Goal: Task Accomplishment & Management: Complete application form

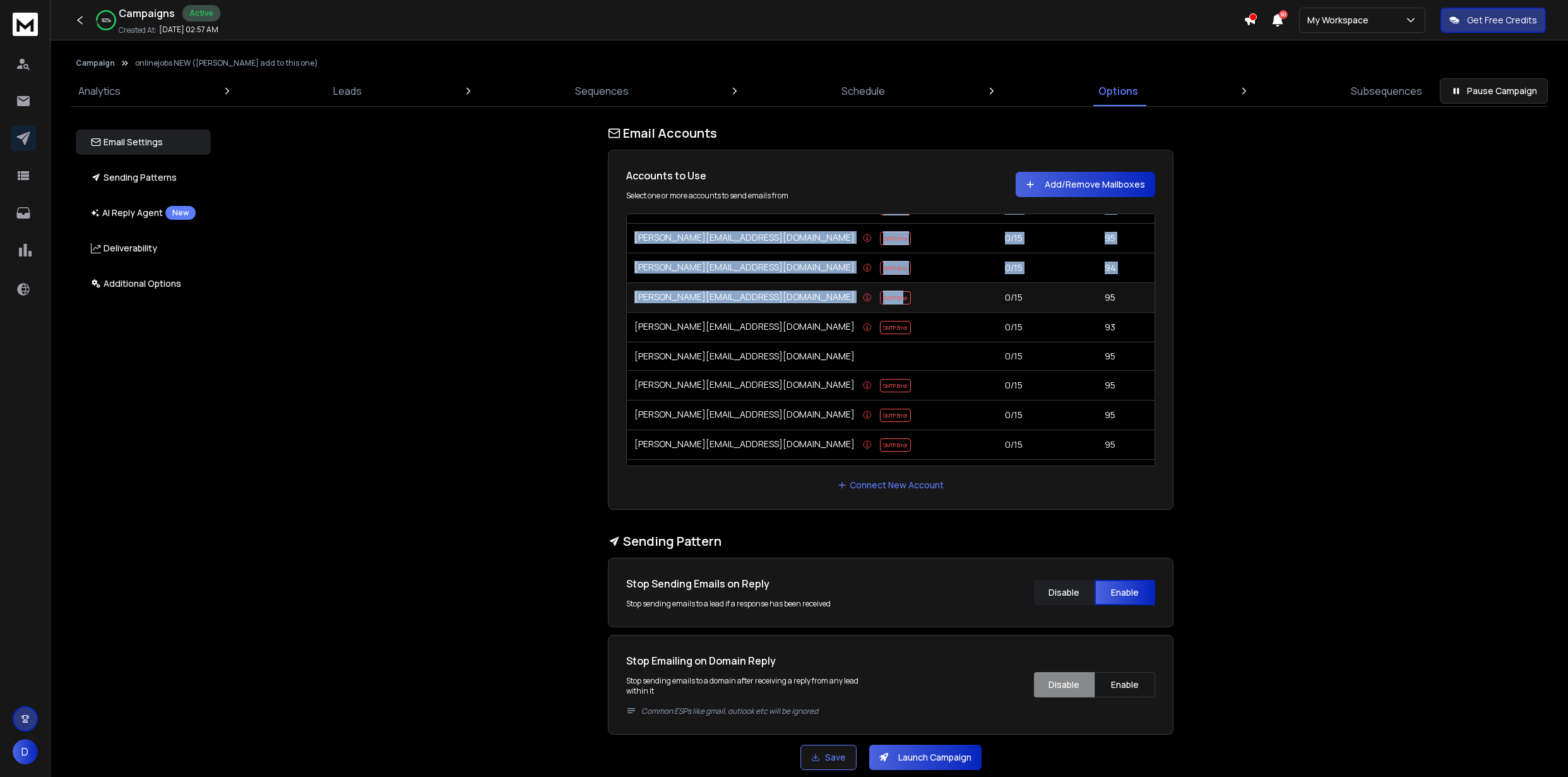
drag, startPoint x: 630, startPoint y: 264, endPoint x: 784, endPoint y: 304, distance: 159.1
click at [794, 314] on div "Accounts to Use Select one or more accounts to send emails from Add/Remove Mail…" at bounding box center [891, 330] width 566 height 360
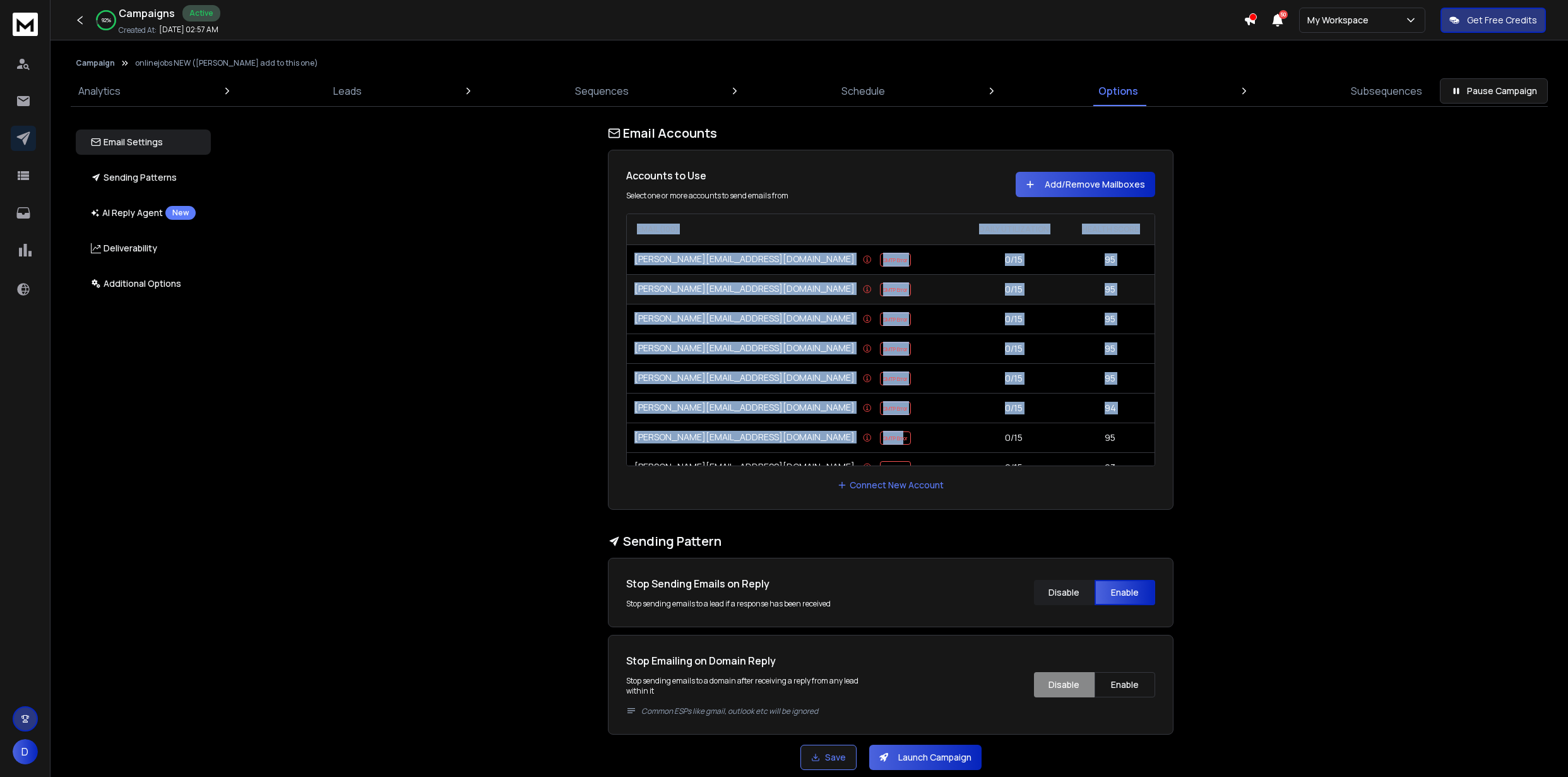
click at [664, 291] on p "[PERSON_NAME][EMAIL_ADDRESS][DOMAIN_NAME]" at bounding box center [745, 289] width 221 height 14
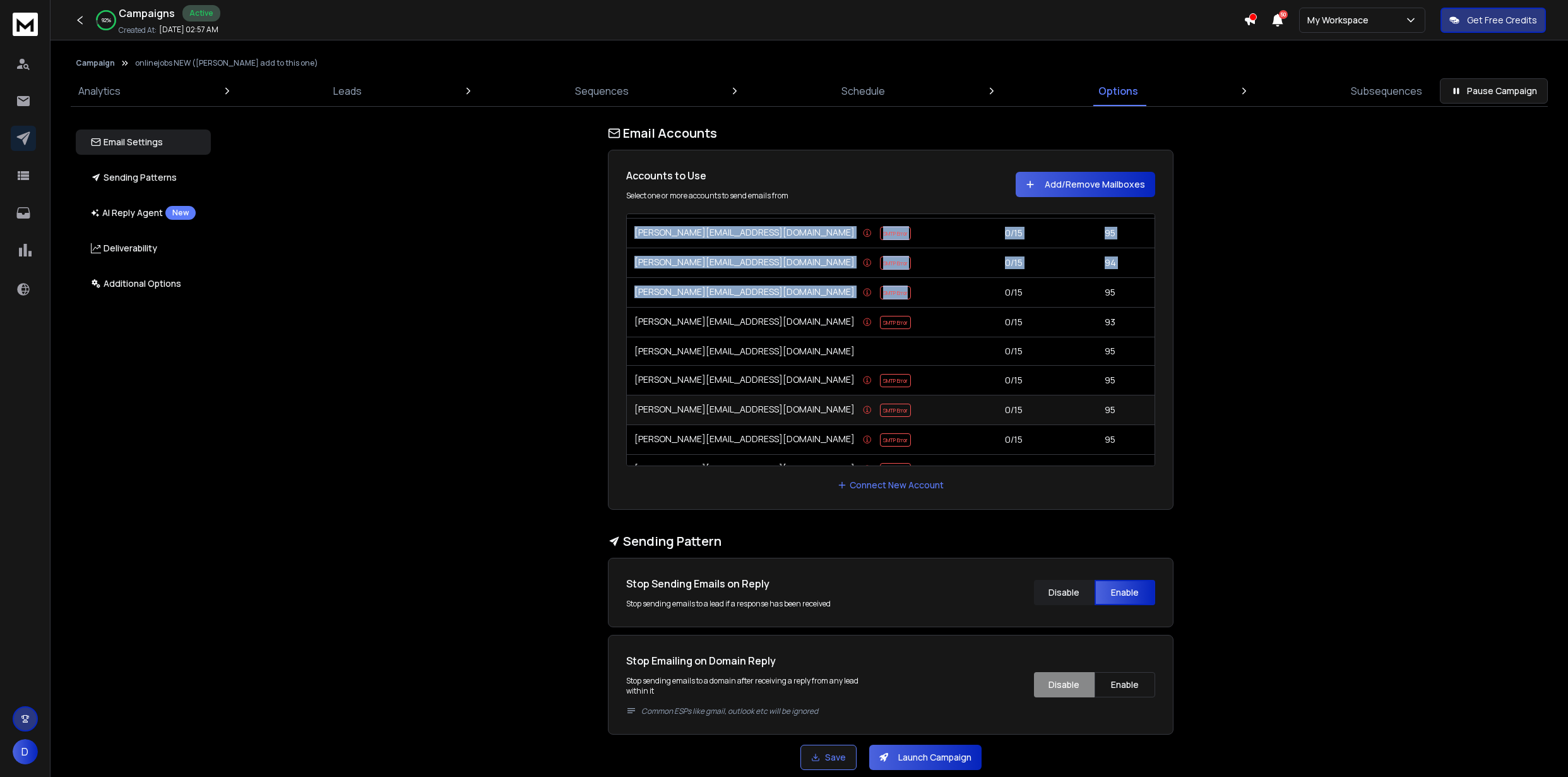
scroll to position [141, 0]
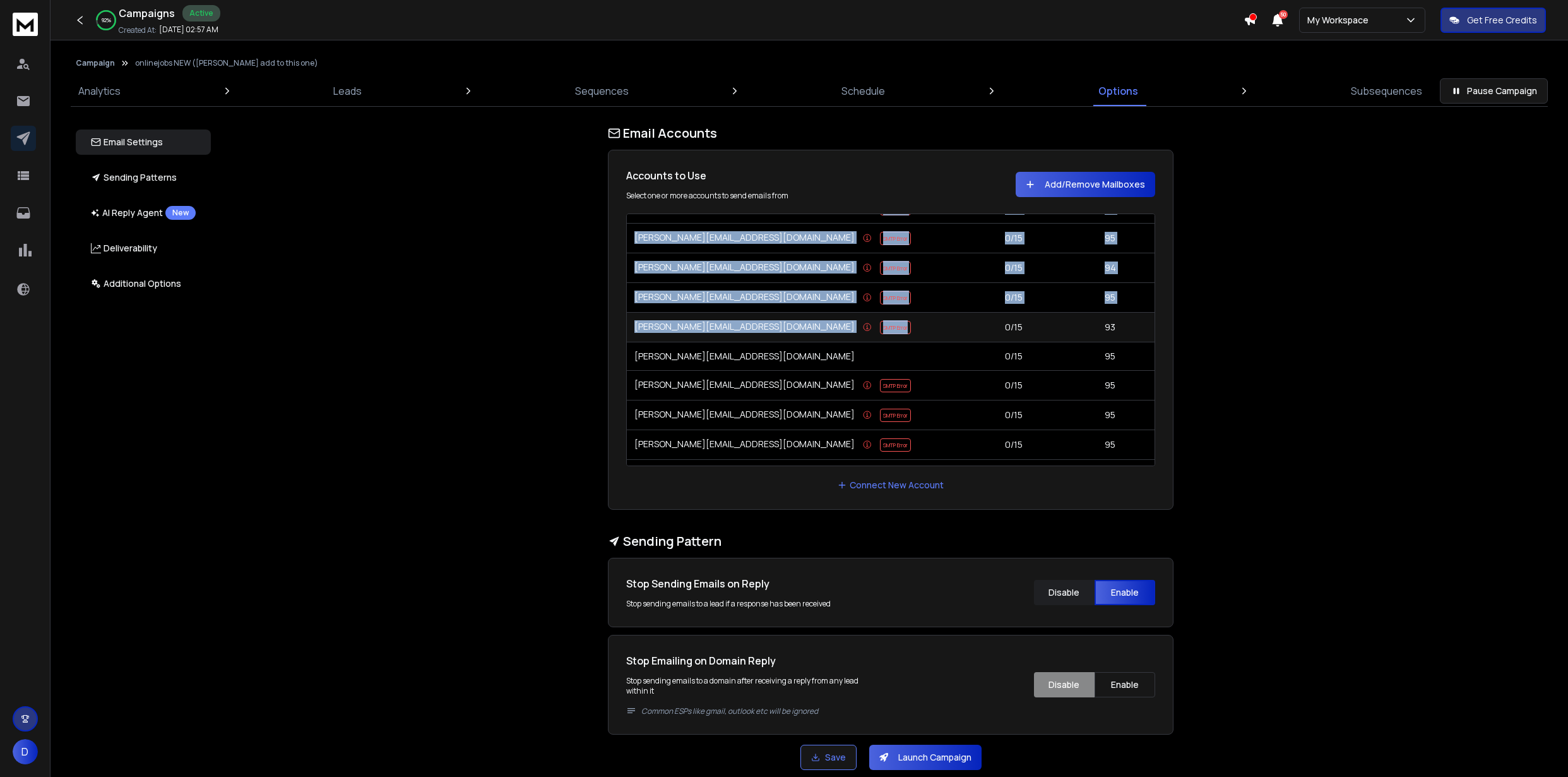
drag, startPoint x: 635, startPoint y: 269, endPoint x: 804, endPoint y: 332, distance: 180.4
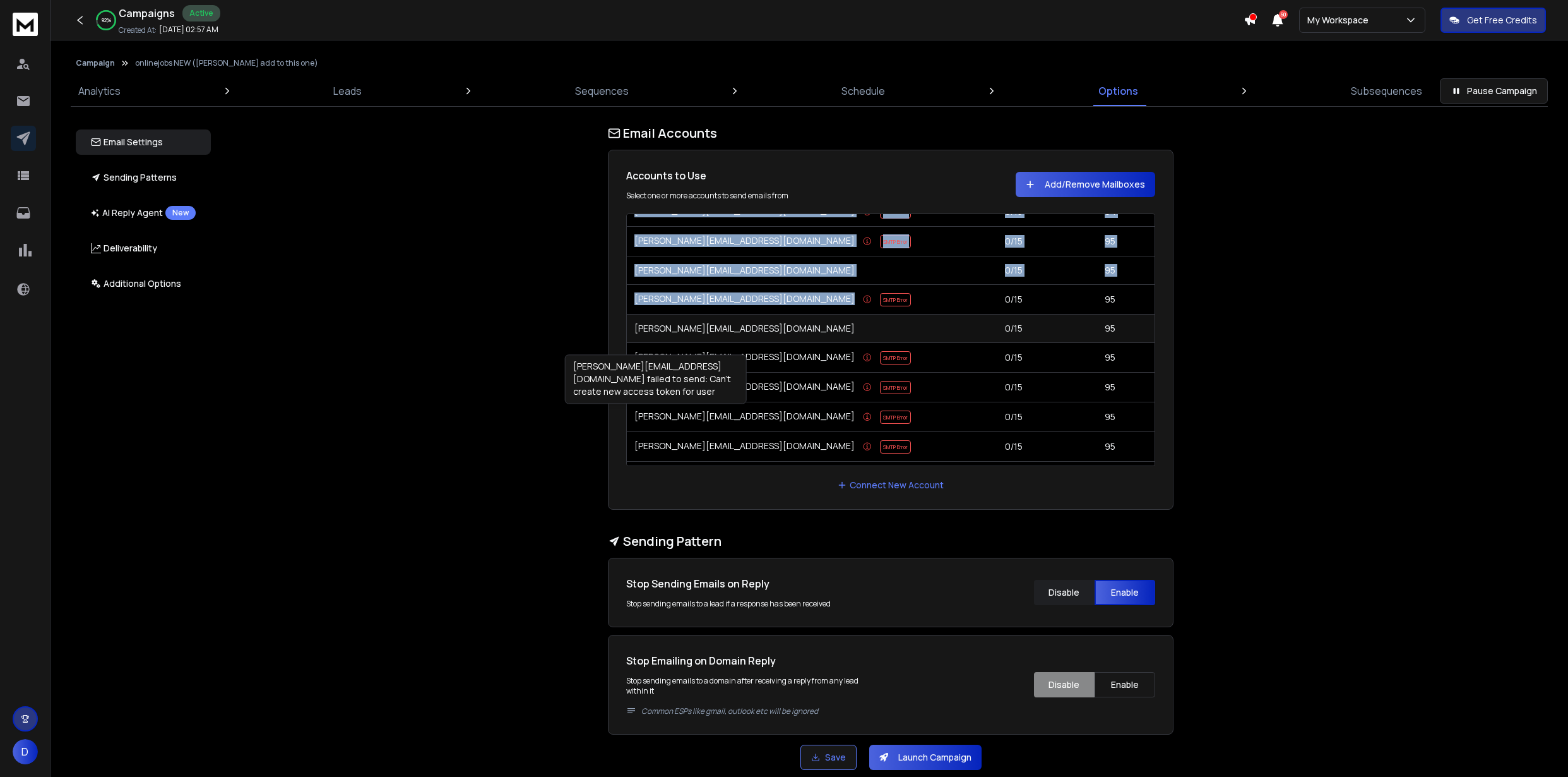
scroll to position [561, 0]
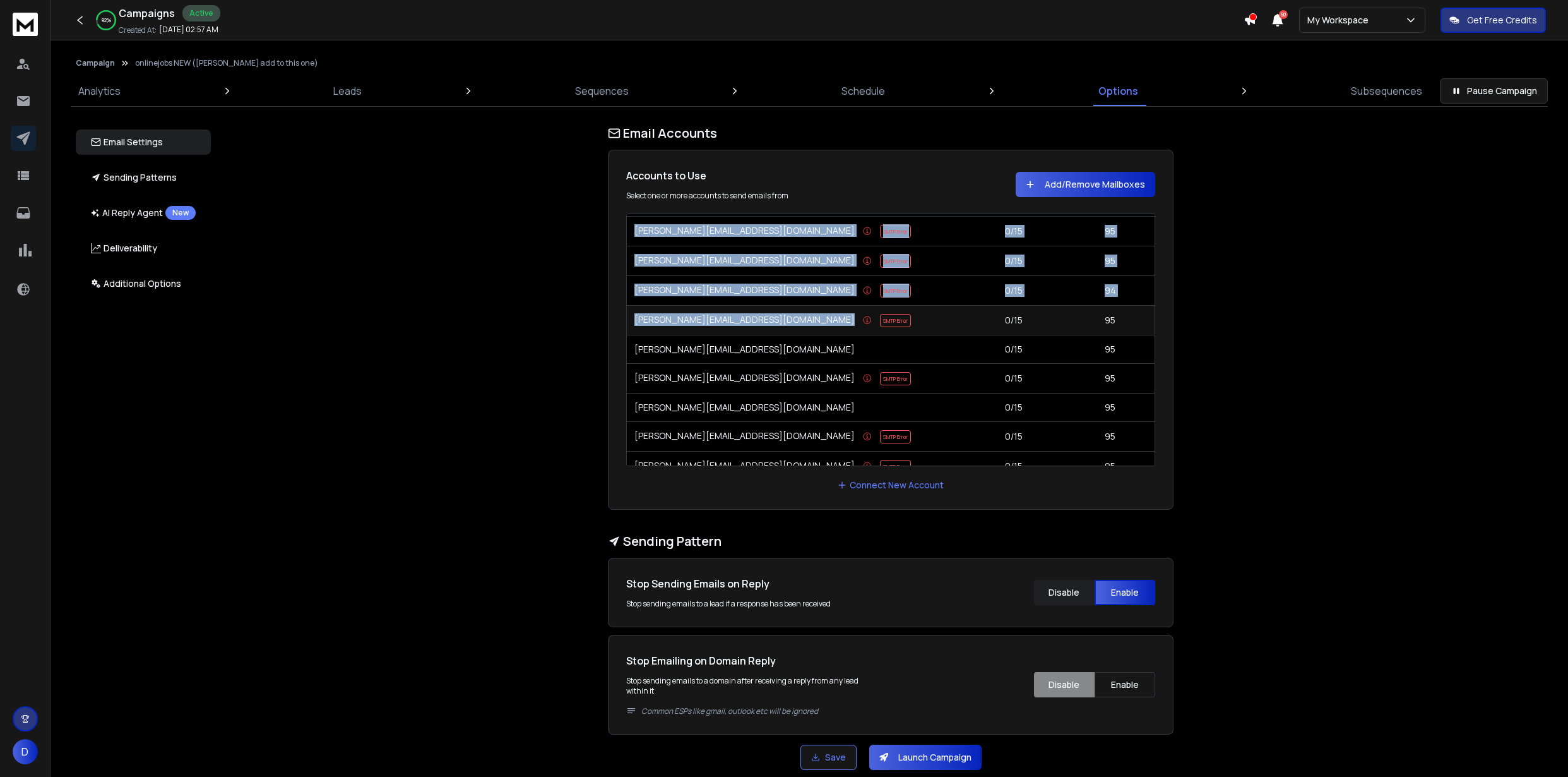
drag, startPoint x: 622, startPoint y: 389, endPoint x: 761, endPoint y: 331, distance: 150.6
copy tbody "[PERSON_NAME][EMAIL_ADDRESS][DOMAIN_NAME] SMTP Error 0/15 95 [EMAIL_ADDRESS][DO…"
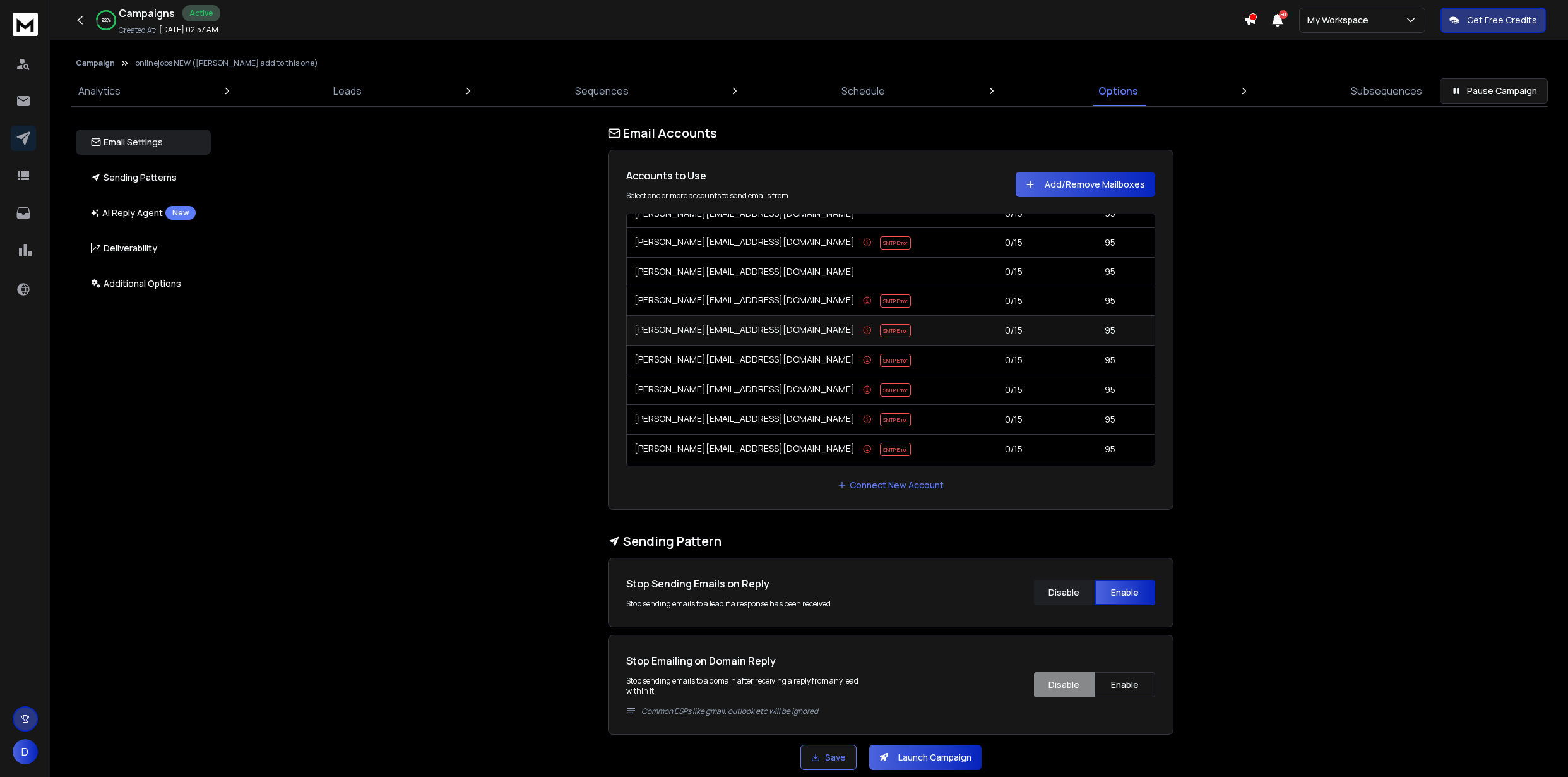
scroll to position [701, 0]
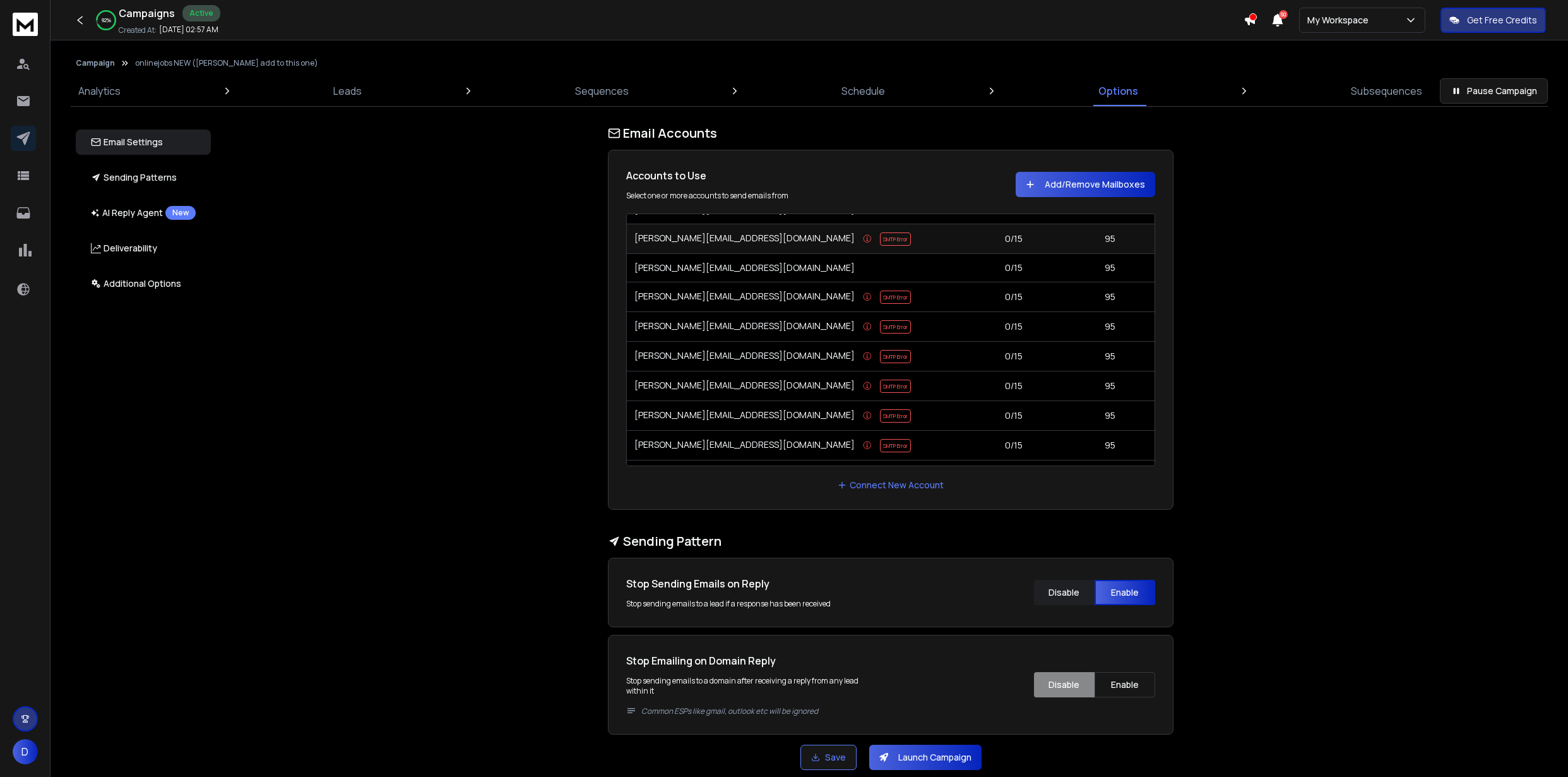
click at [701, 245] on p "[PERSON_NAME][EMAIL_ADDRESS][DOMAIN_NAME]" at bounding box center [745, 239] width 221 height 14
click at [647, 245] on p "[PERSON_NAME][EMAIL_ADDRESS][DOMAIN_NAME]" at bounding box center [745, 239] width 221 height 14
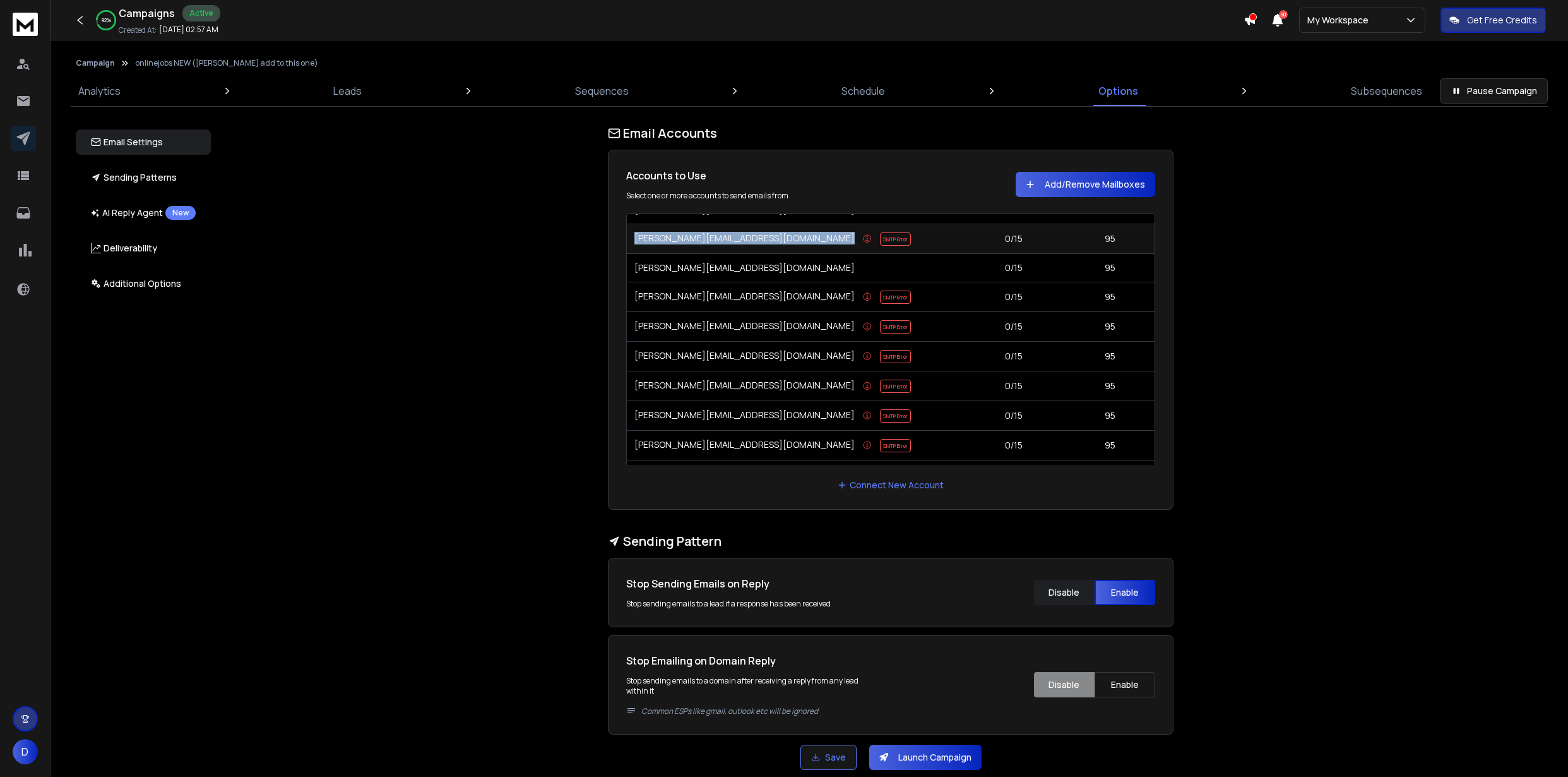
click at [647, 245] on p "[PERSON_NAME][EMAIL_ADDRESS][DOMAIN_NAME]" at bounding box center [745, 239] width 221 height 14
copy div "[PERSON_NAME][EMAIL_ADDRESS][DOMAIN_NAME]"
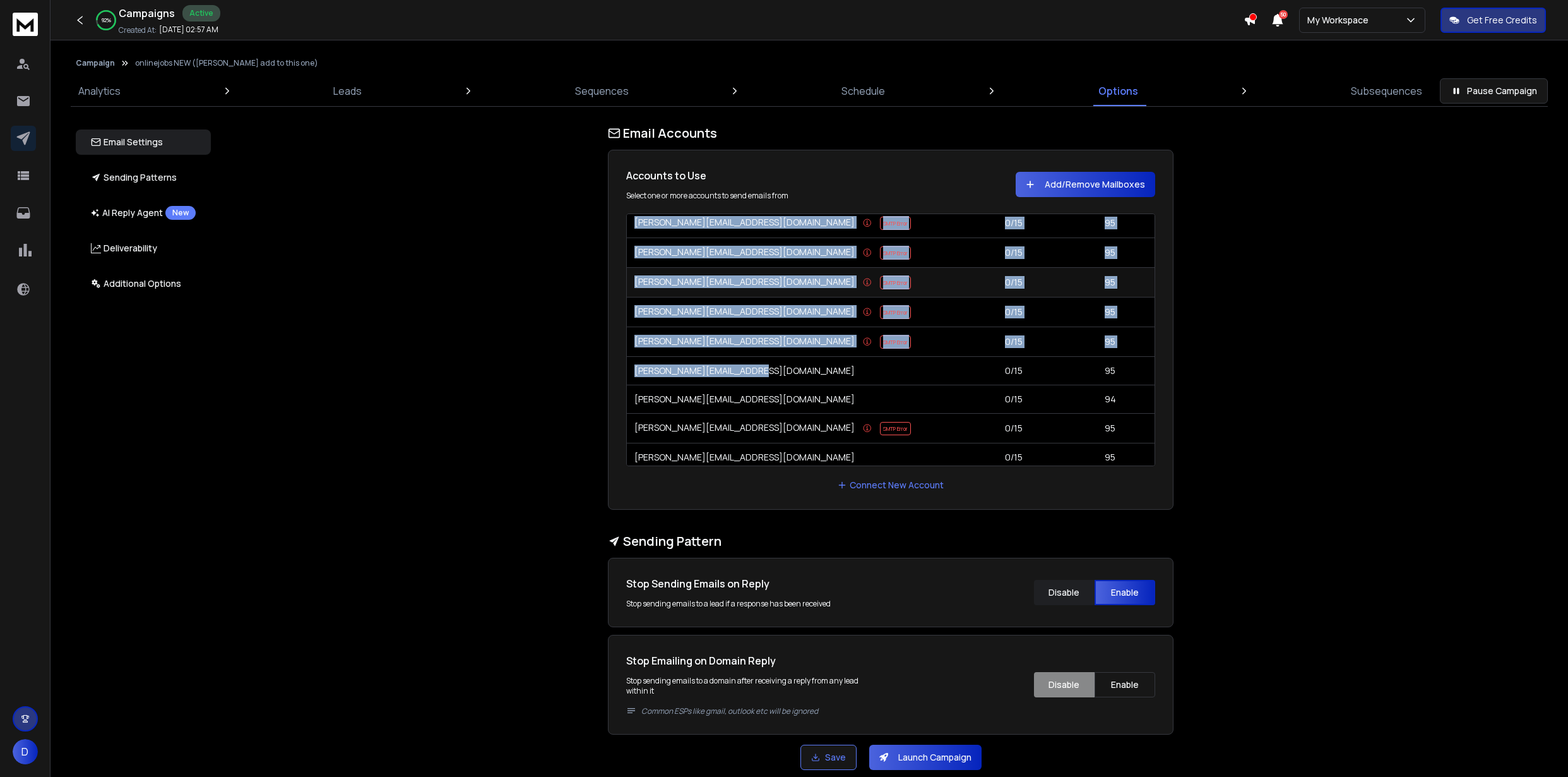
scroll to position [1122, 0]
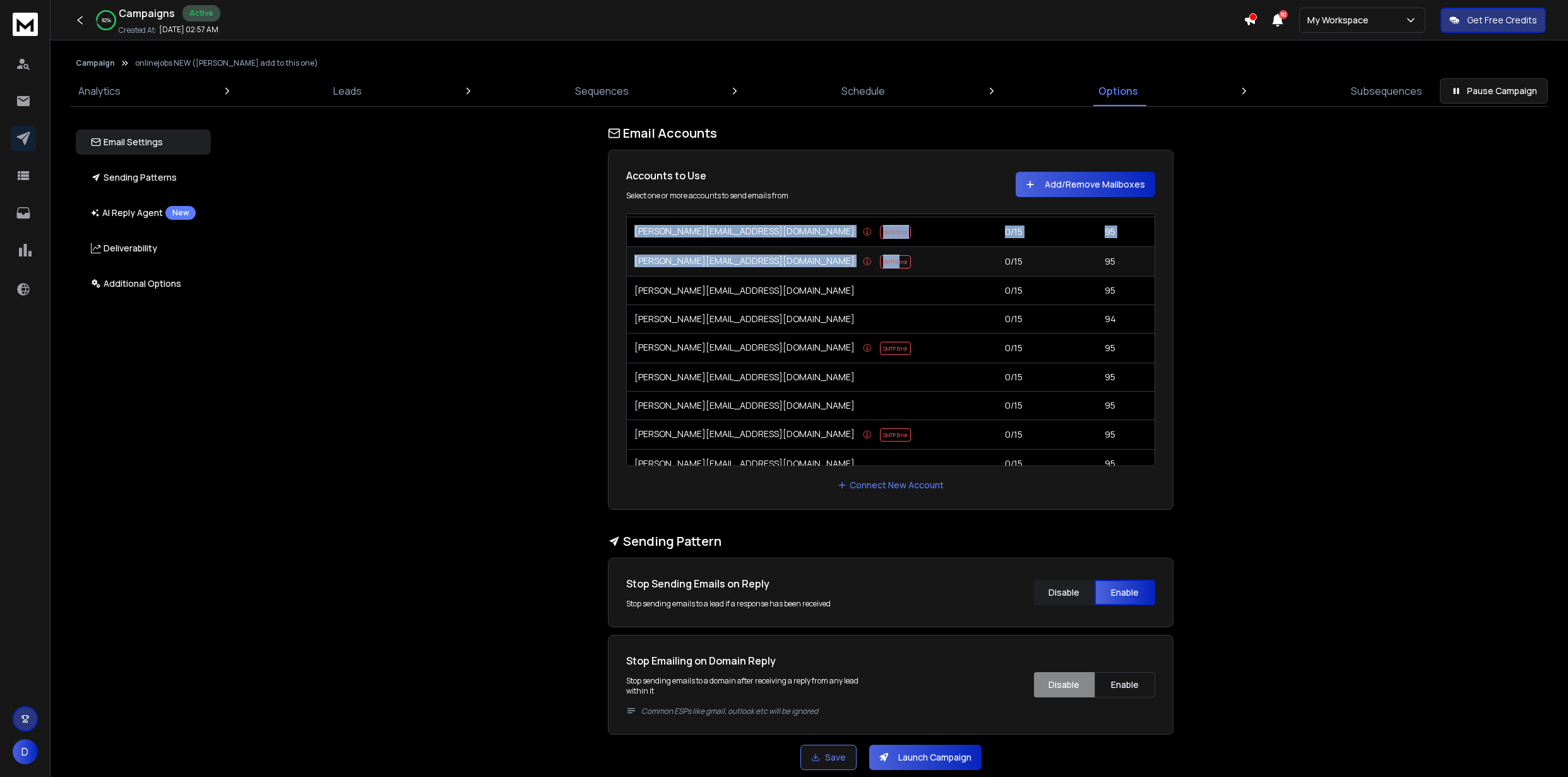
drag, startPoint x: 620, startPoint y: 306, endPoint x: 793, endPoint y: 279, distance: 175.1
click at [793, 279] on tbody "[PERSON_NAME][EMAIL_ADDRESS][DOMAIN_NAME] SMTP Error 0/15 95 [PERSON_NAME][EMAI…" at bounding box center [891, 568] width 528 height 2892
copy tbody "[PERSON_NAME][EMAIL_ADDRESS][DOMAIN_NAME] SMTP Error 0/15 95 [EMAIL_ADDRESS][DO…"
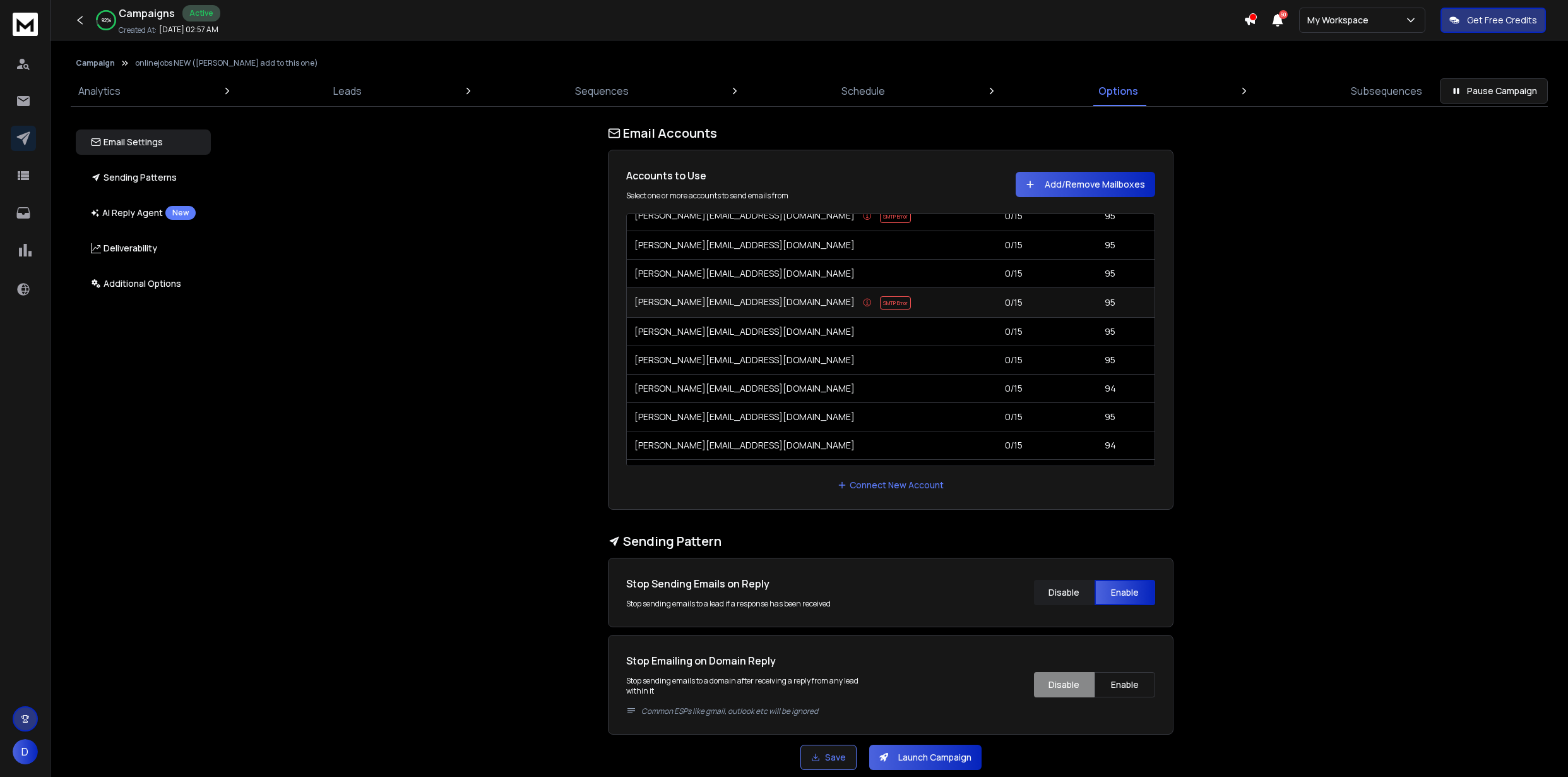
scroll to position [1263, 0]
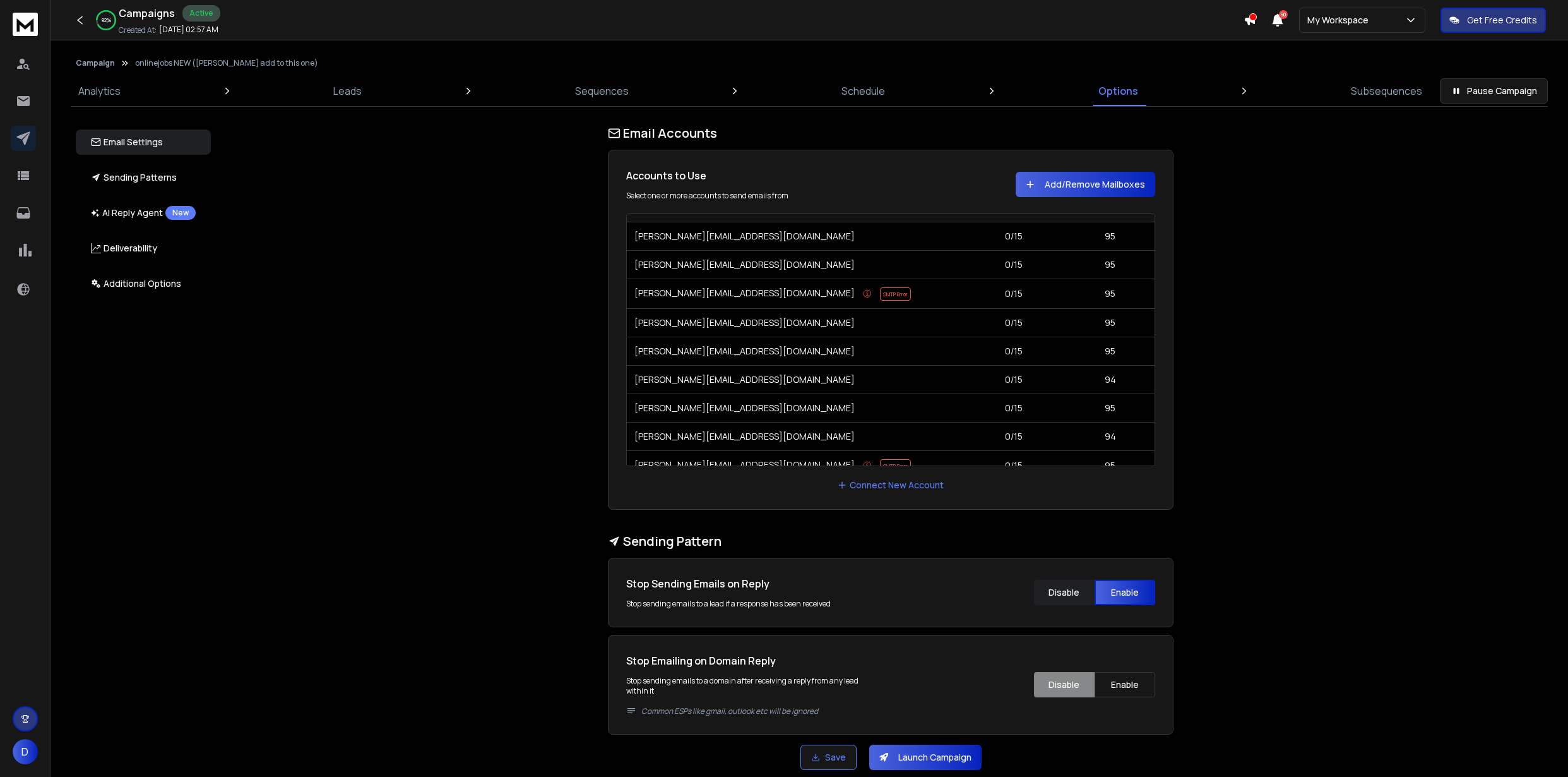
click at [733, 214] on p "[PERSON_NAME][EMAIL_ADDRESS][DOMAIN_NAME]" at bounding box center [745, 207] width 221 height 14
copy div "[PERSON_NAME][EMAIL_ADDRESS][DOMAIN_NAME]"
click at [729, 308] on td "[PERSON_NAME][EMAIL_ADDRESS][DOMAIN_NAME] SMTP Error" at bounding box center [795, 292] width 336 height 29
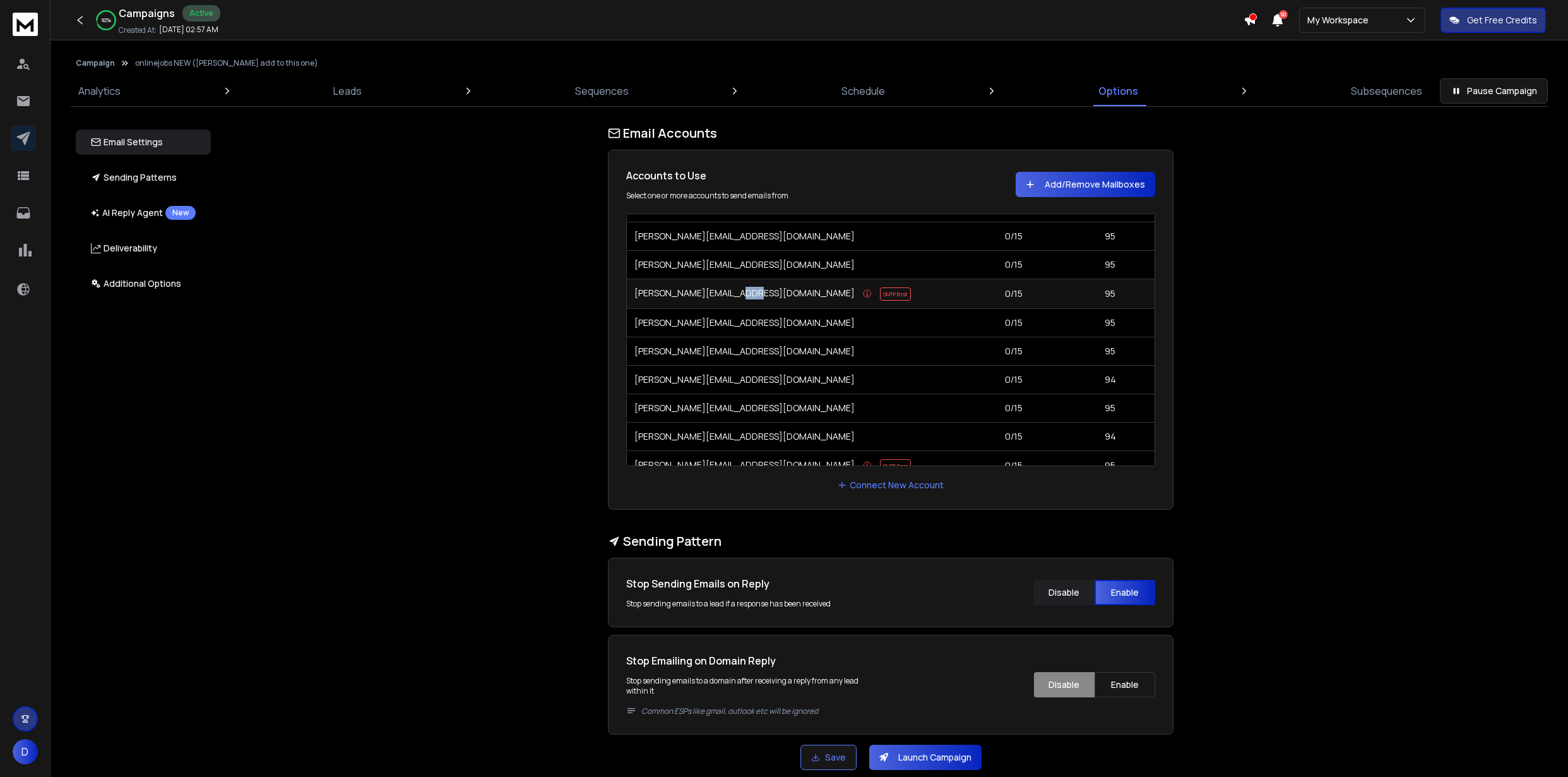
click at [729, 308] on td "[PERSON_NAME][EMAIL_ADDRESS][DOMAIN_NAME] SMTP Error" at bounding box center [795, 292] width 336 height 29
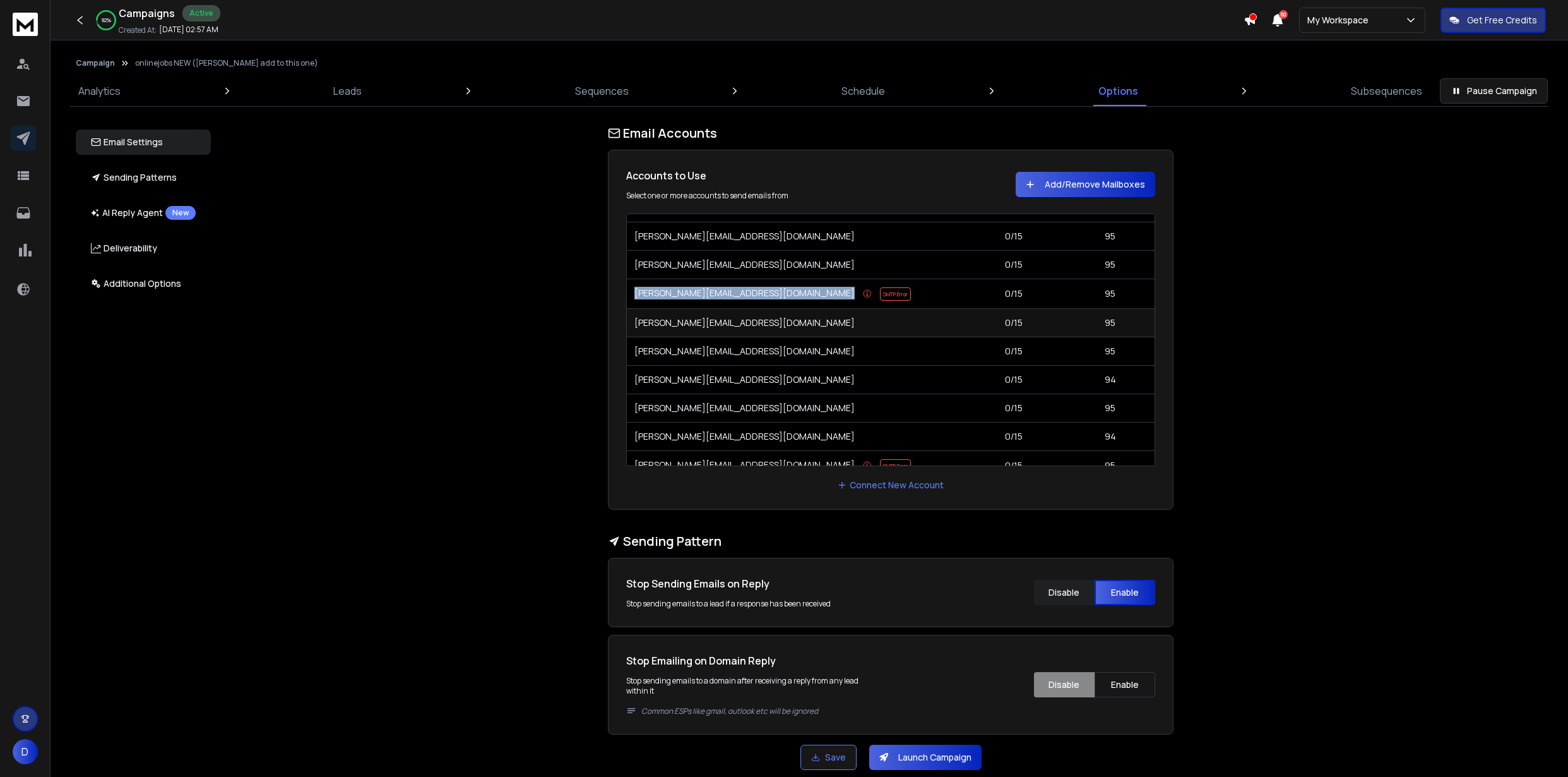
copy div "[PERSON_NAME][EMAIL_ADDRESS][DOMAIN_NAME]"
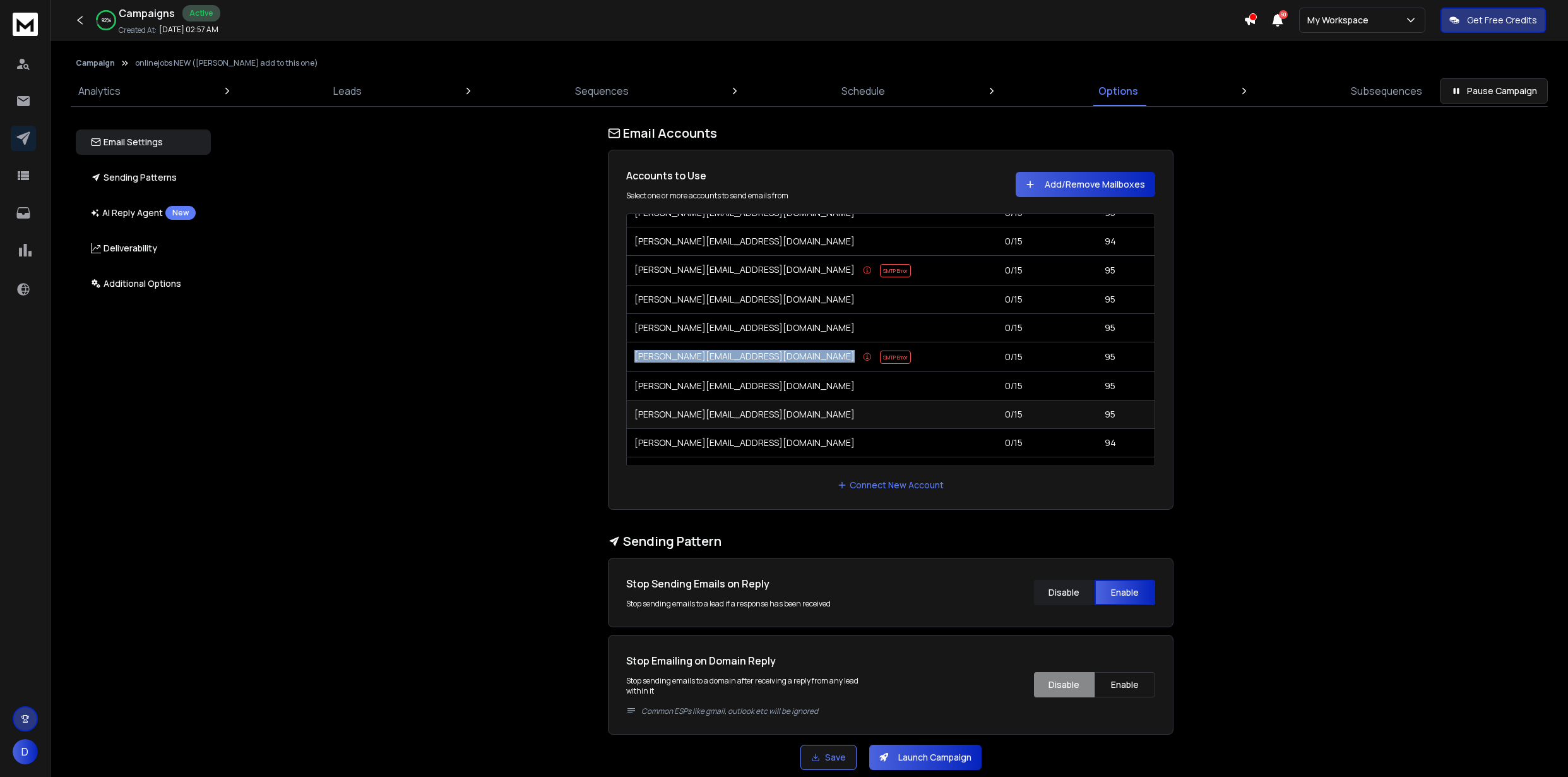
scroll to position [1403, 0]
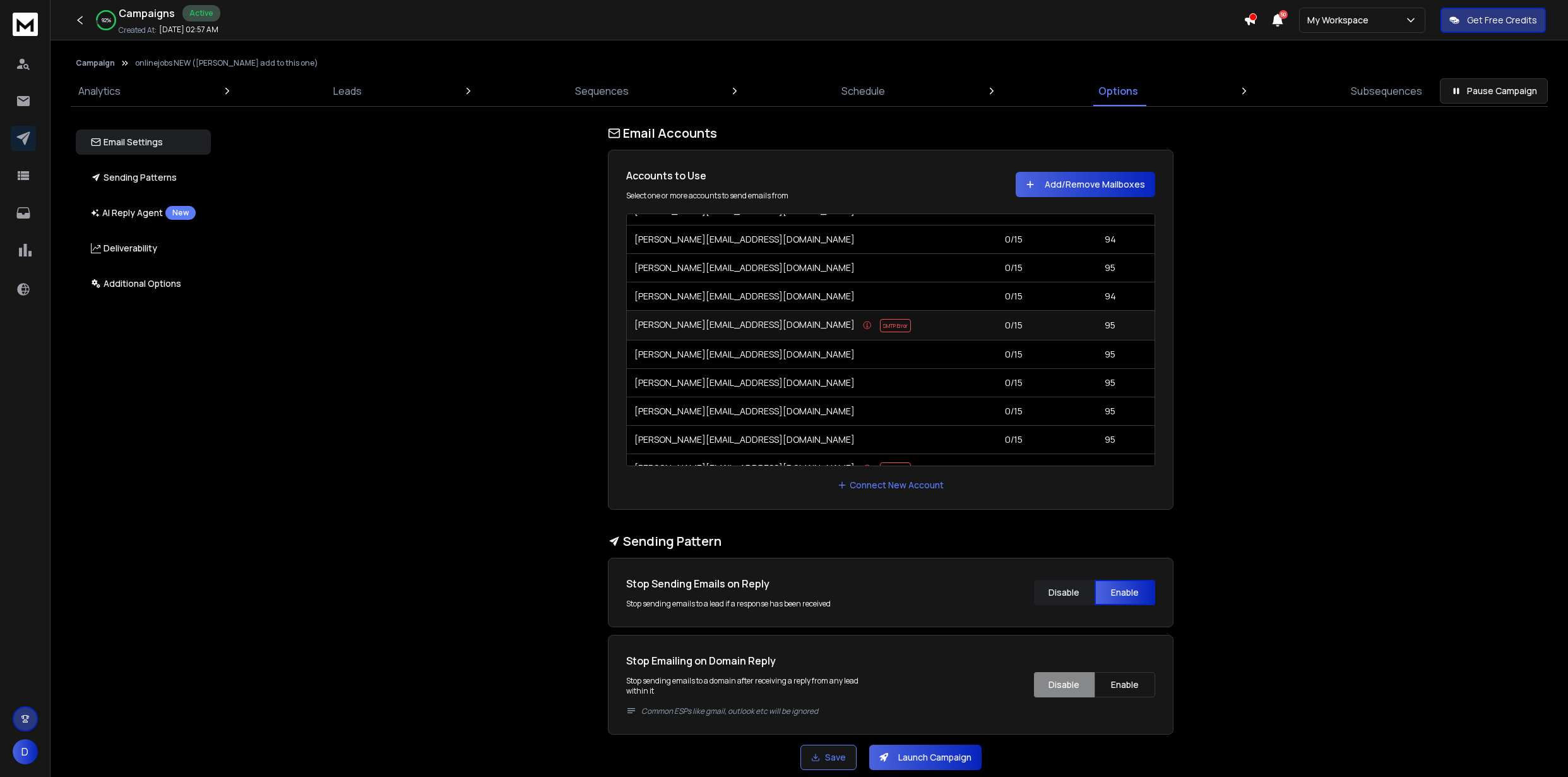
click at [697, 332] on p "[PERSON_NAME][EMAIL_ADDRESS][DOMAIN_NAME]" at bounding box center [745, 324] width 221 height 14
copy div "[PERSON_NAME][EMAIL_ADDRESS][DOMAIN_NAME]"
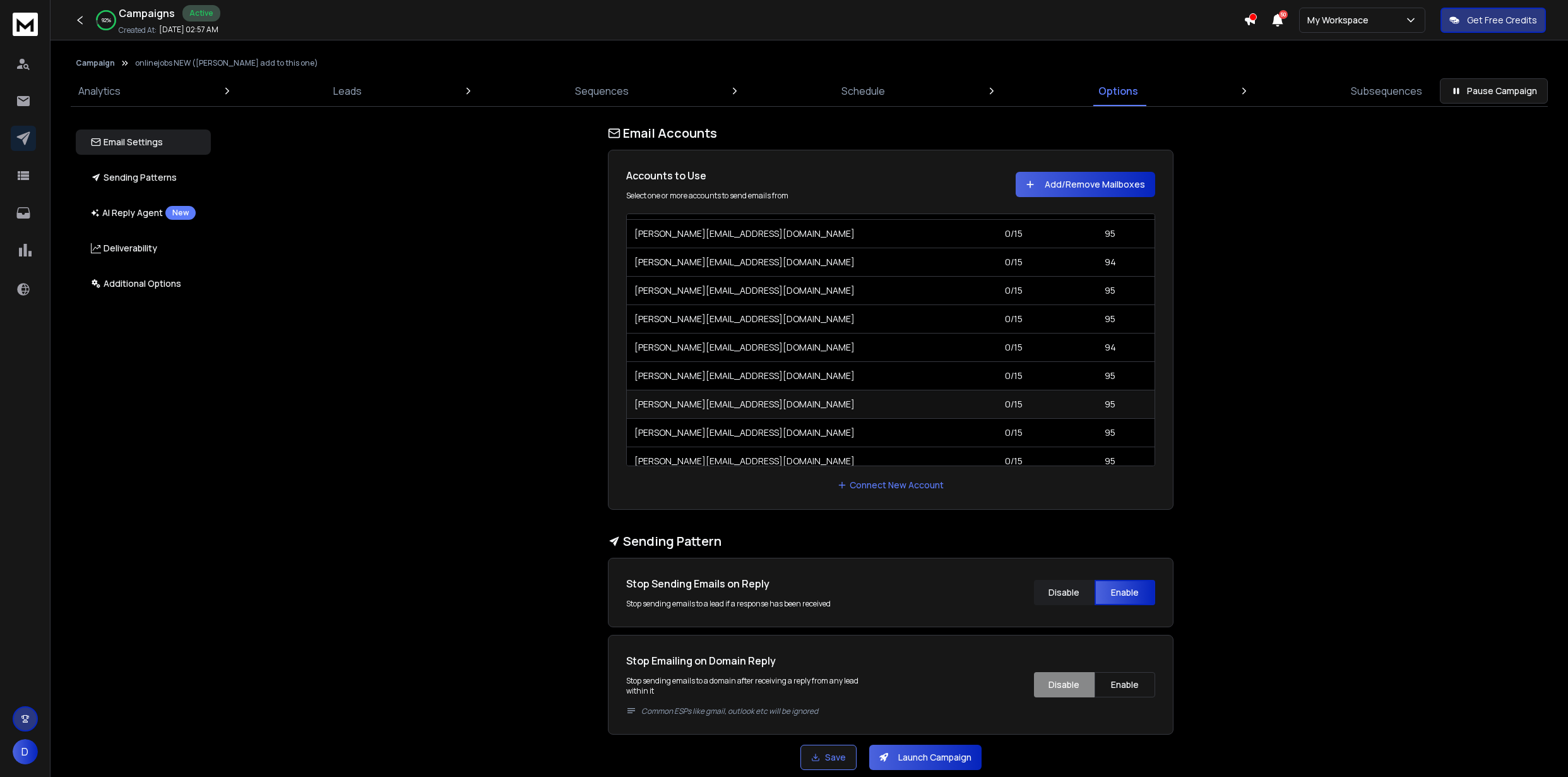
scroll to position [1544, 0]
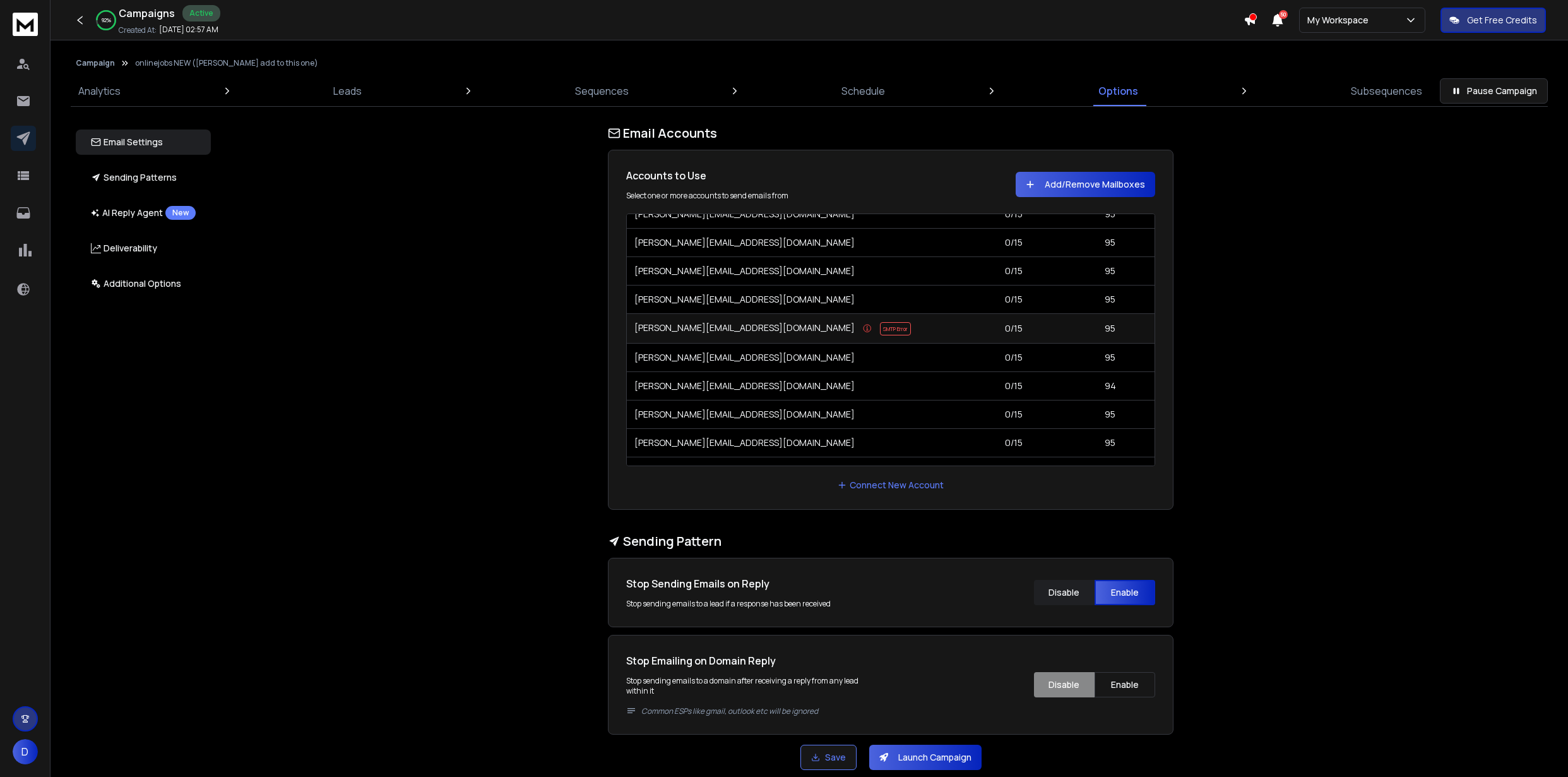
click at [685, 343] on td "[PERSON_NAME][EMAIL_ADDRESS][DOMAIN_NAME] SMTP Error" at bounding box center [795, 327] width 336 height 29
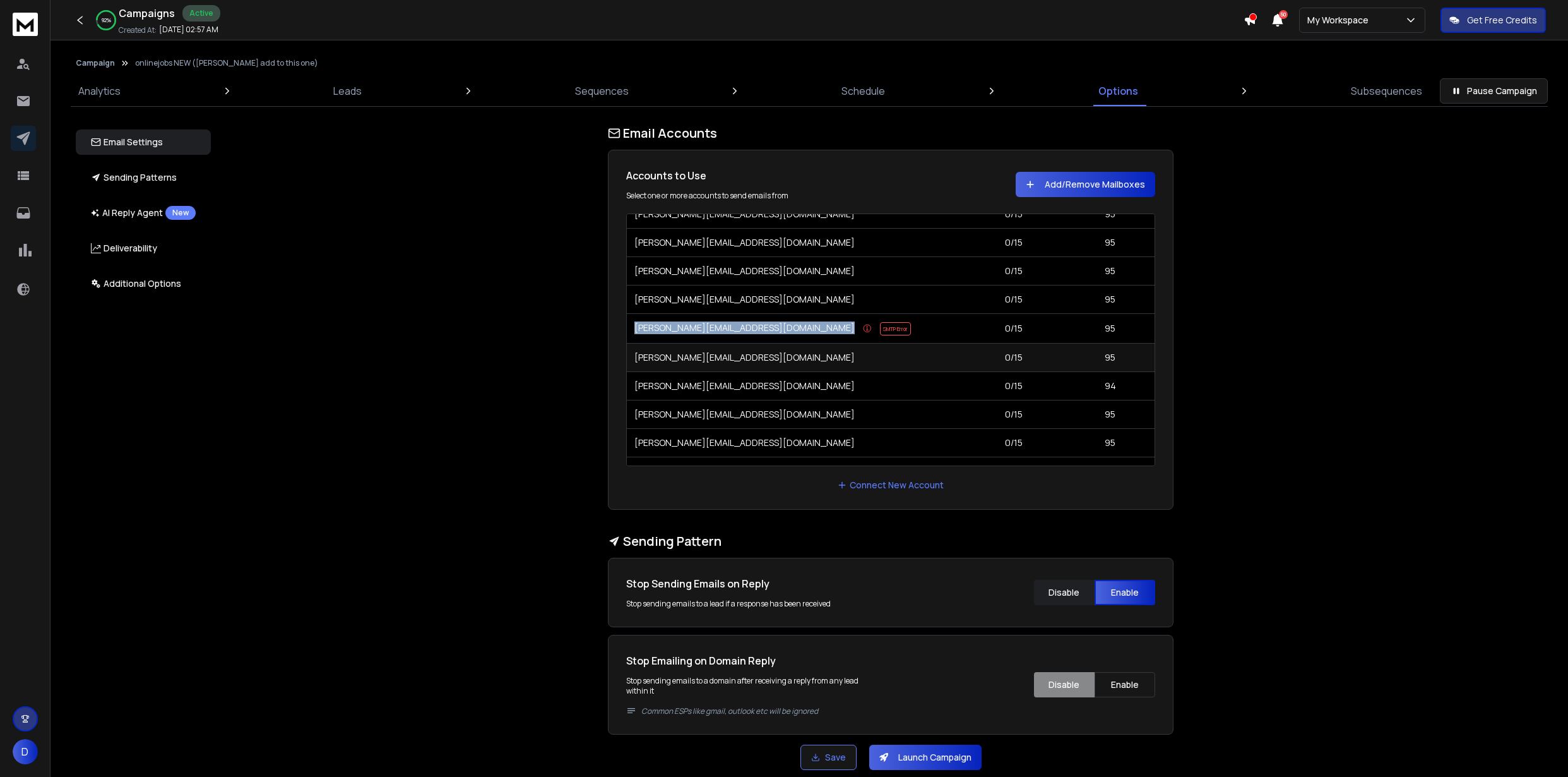
copy div "[PERSON_NAME][EMAIL_ADDRESS][DOMAIN_NAME]"
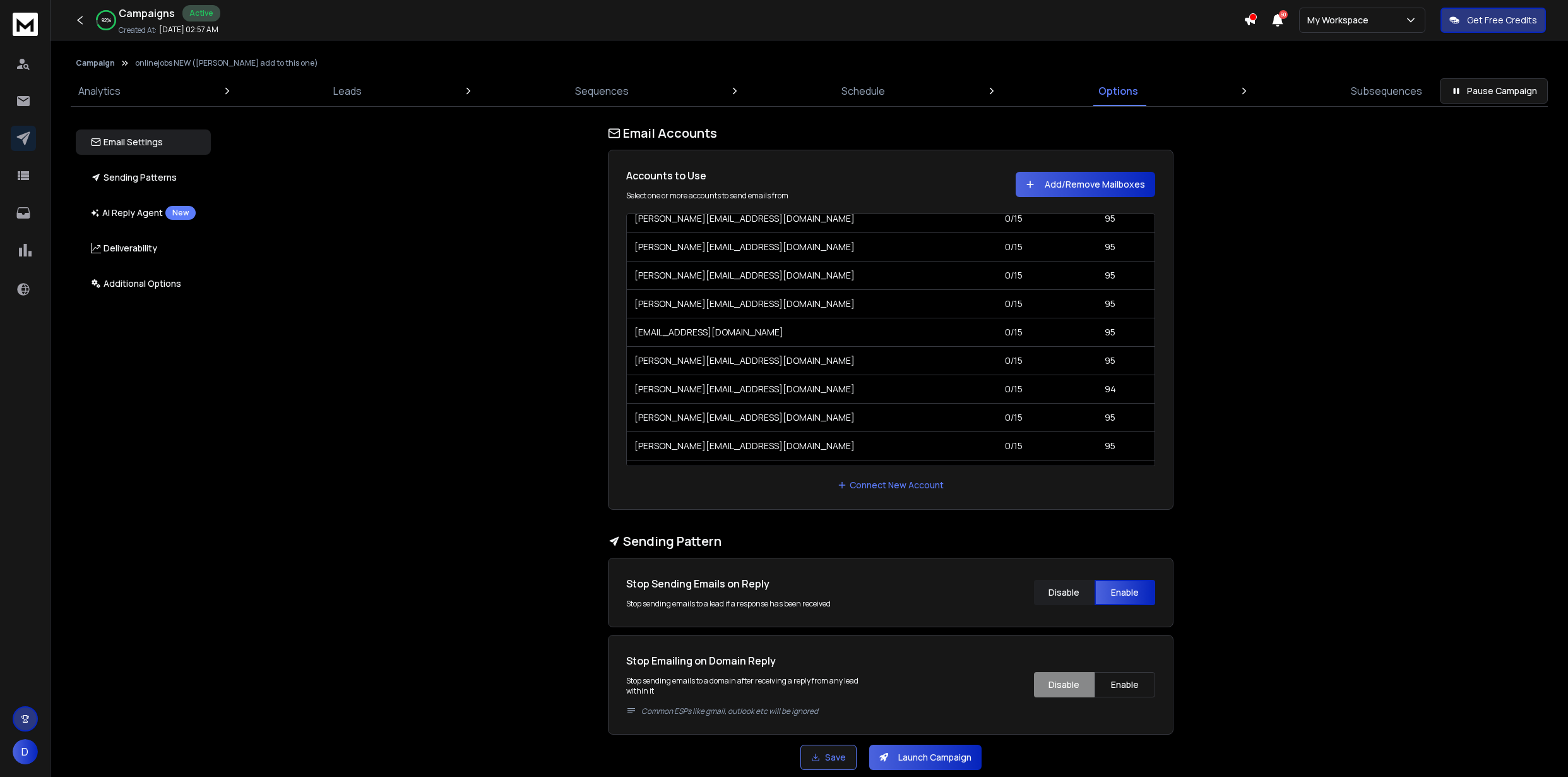
scroll to position [2709, 0]
click at [21, 96] on icon at bounding box center [23, 101] width 12 height 10
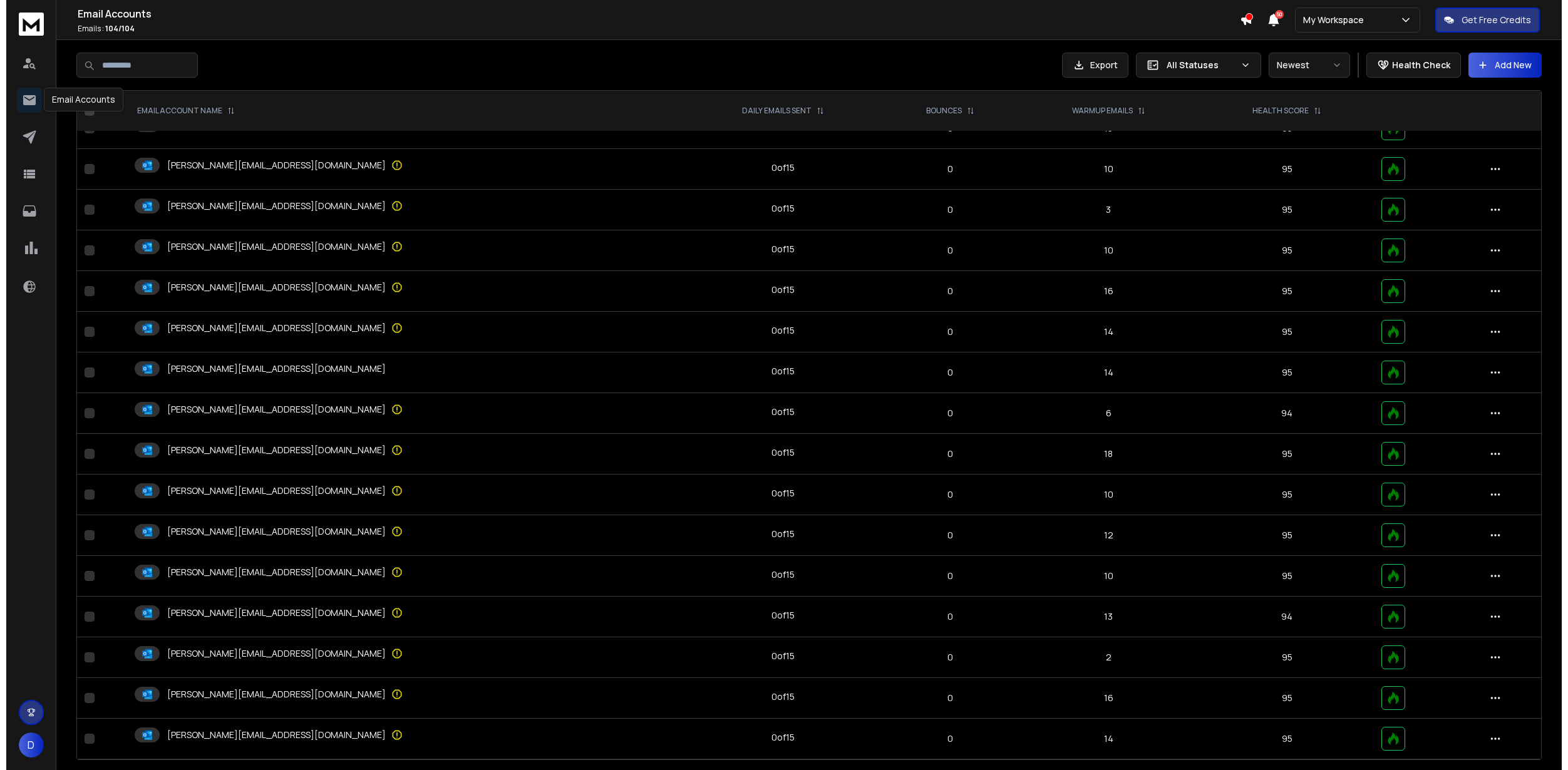
scroll to position [2656, 0]
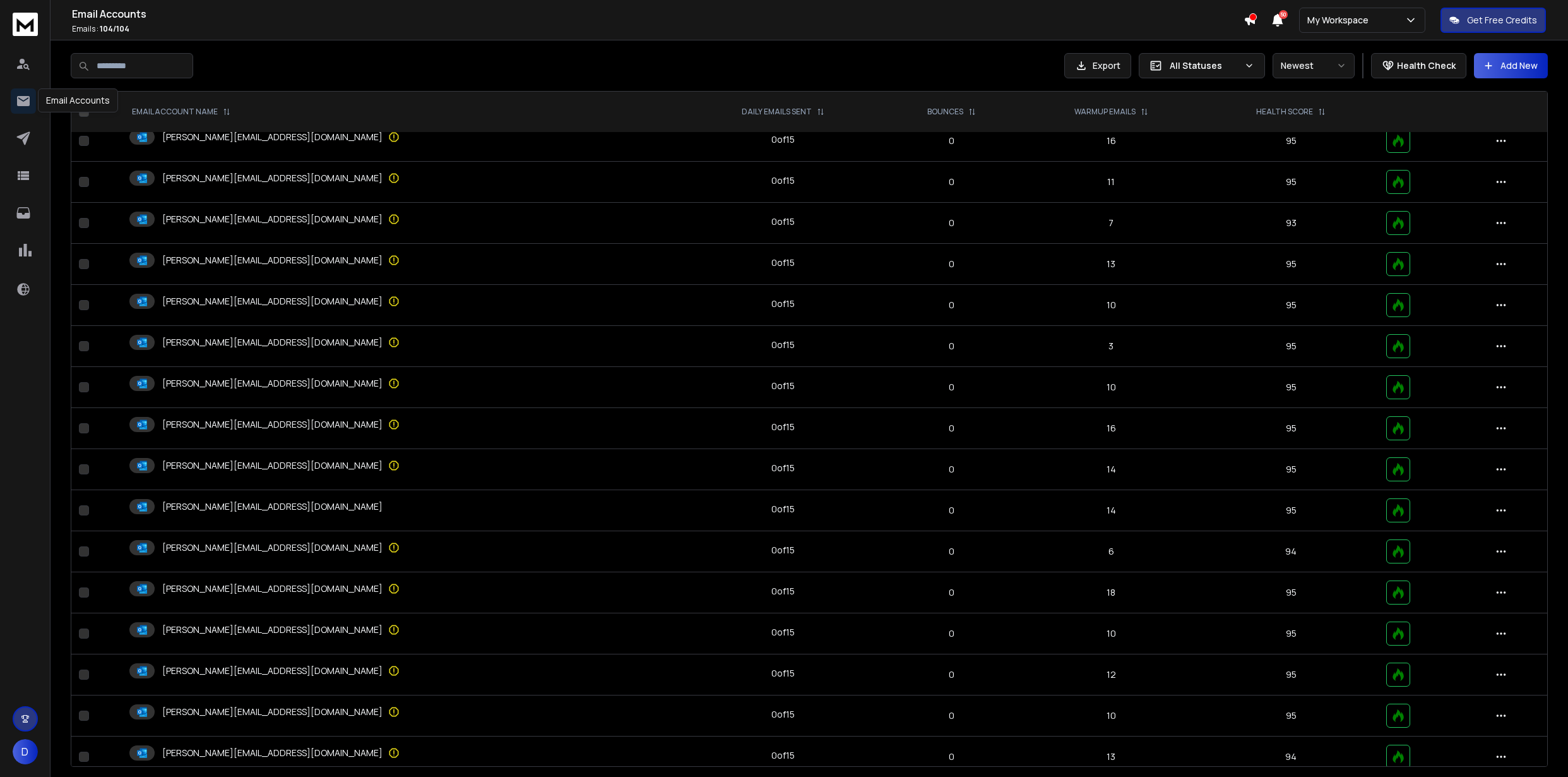
click at [249, 514] on div "[PERSON_NAME][EMAIL_ADDRESS][DOMAIN_NAME]" at bounding box center [256, 506] width 254 height 15
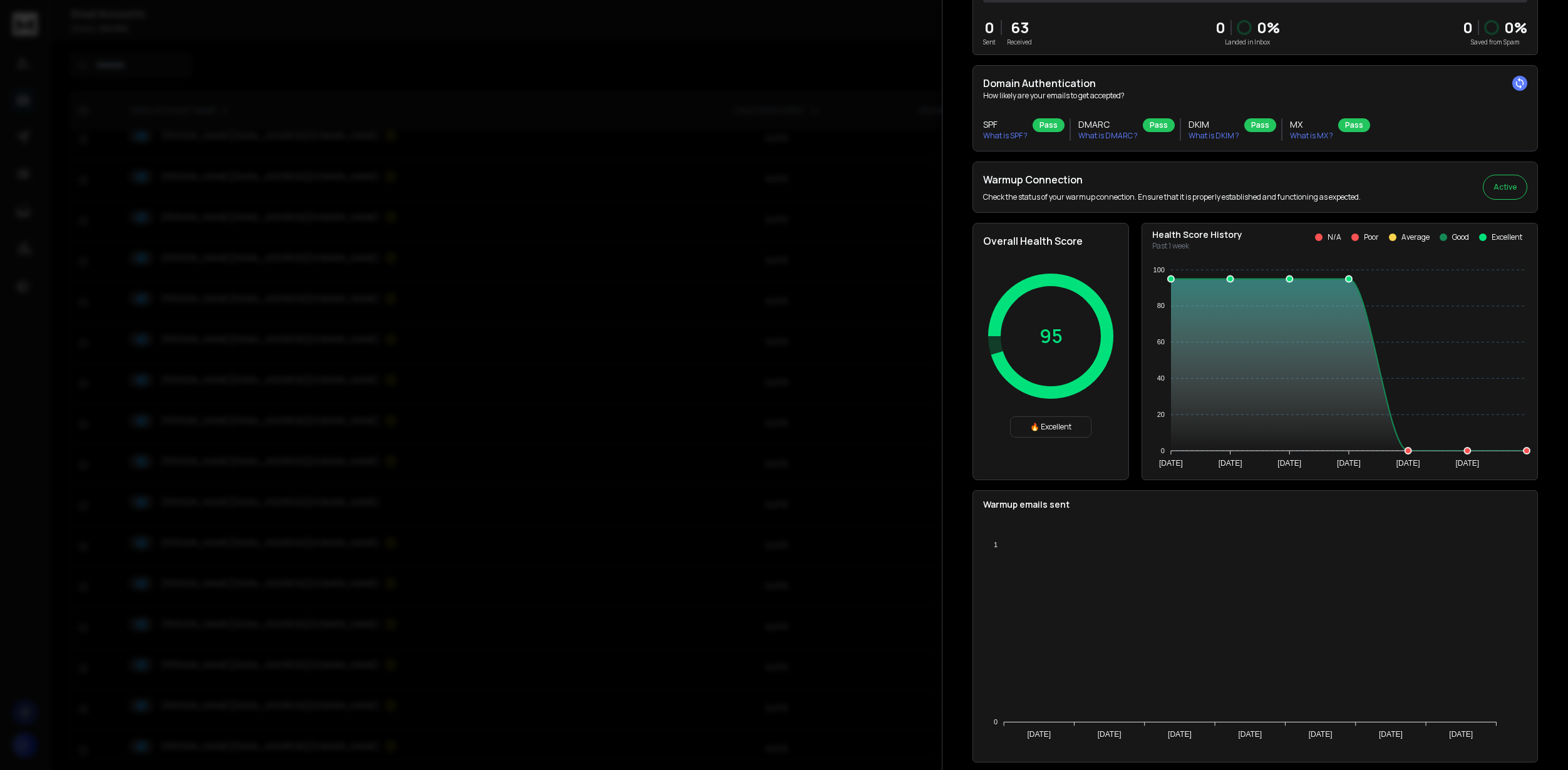
scroll to position [0, 0]
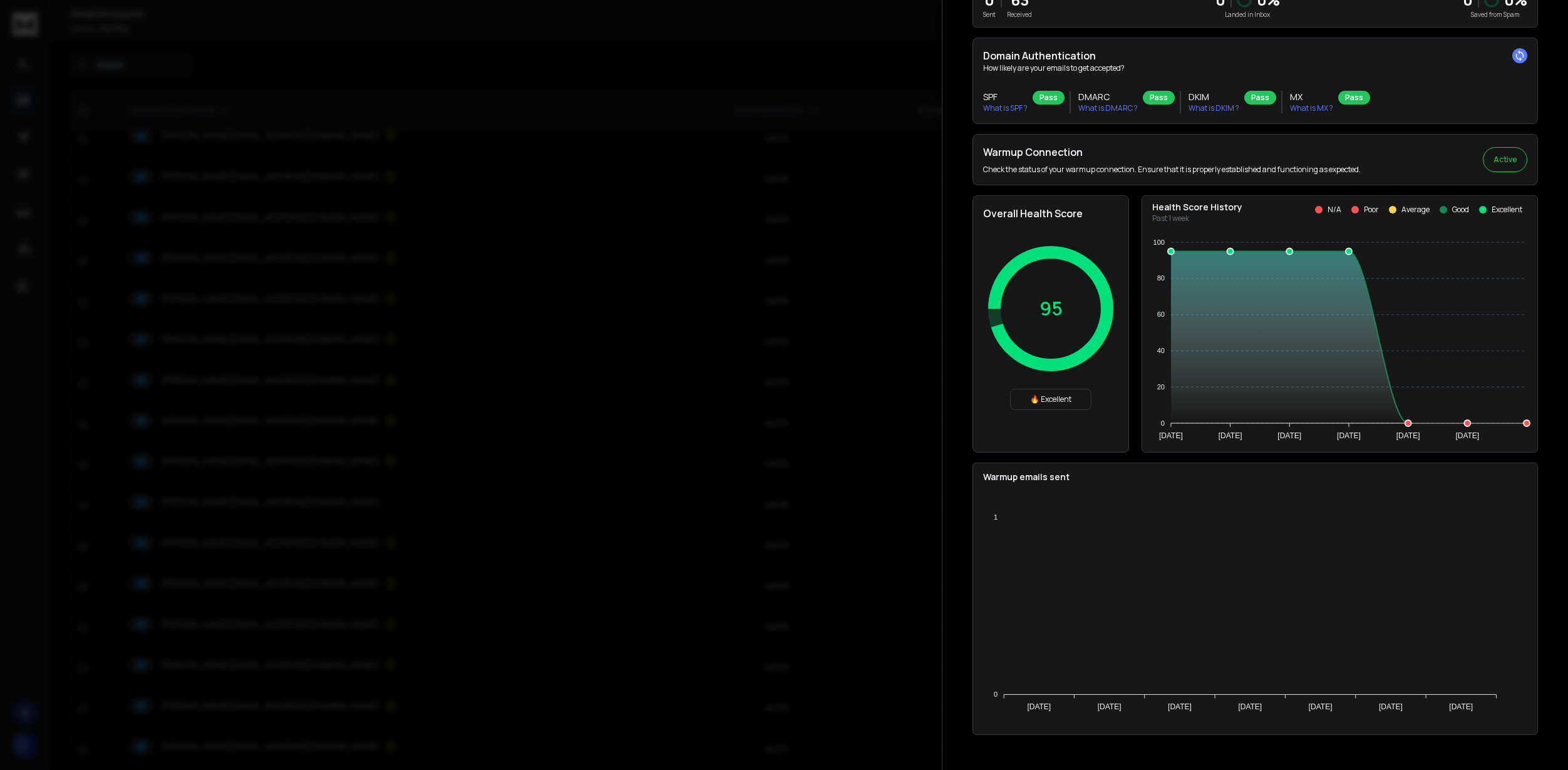
click at [253, 560] on div at bounding box center [784, 385] width 1568 height 770
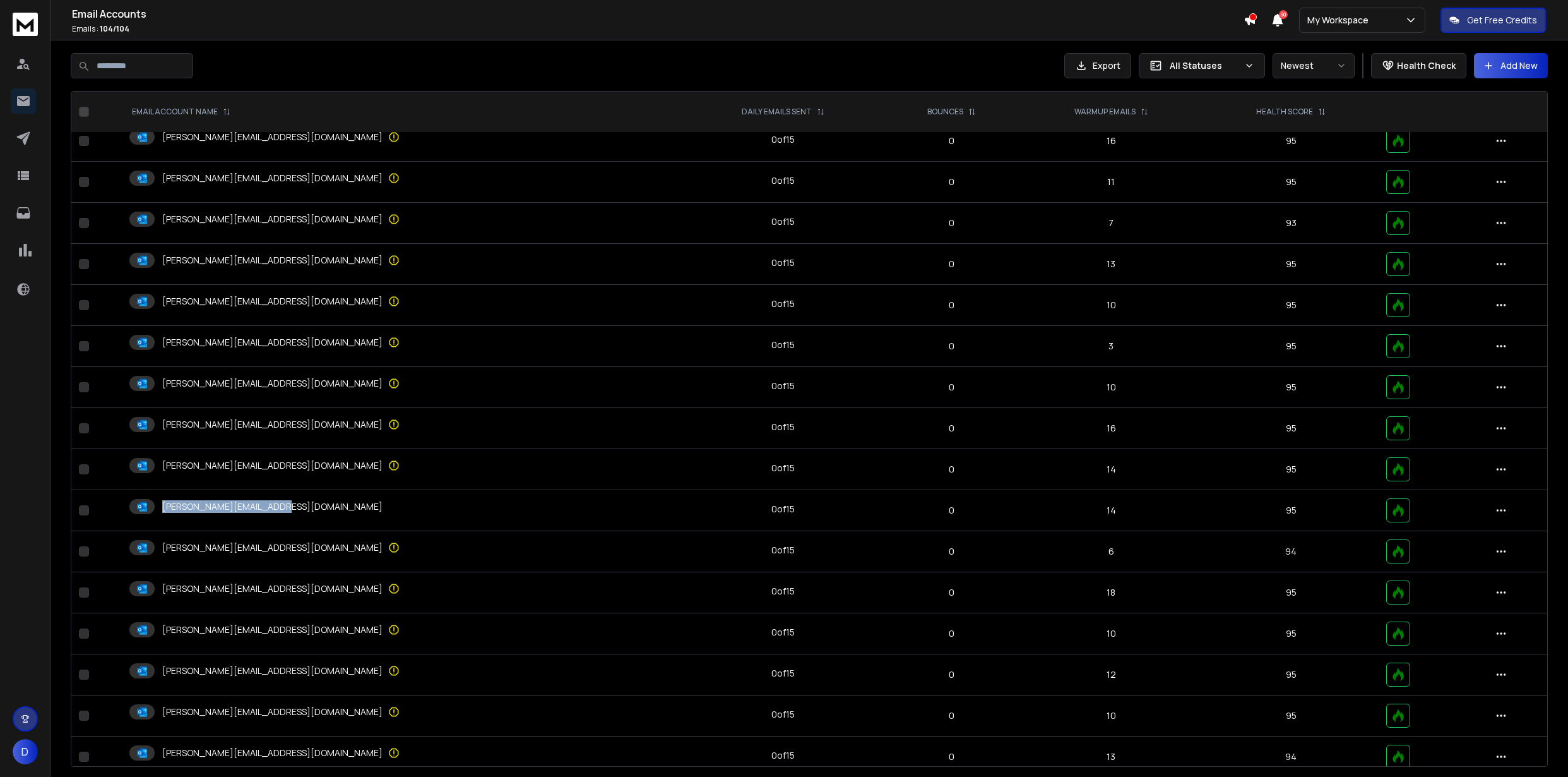
drag, startPoint x: 234, startPoint y: 529, endPoint x: 155, endPoint y: 532, distance: 79.1
click at [155, 531] on td "[PERSON_NAME][EMAIL_ADDRESS][DOMAIN_NAME]" at bounding box center [402, 511] width 561 height 41
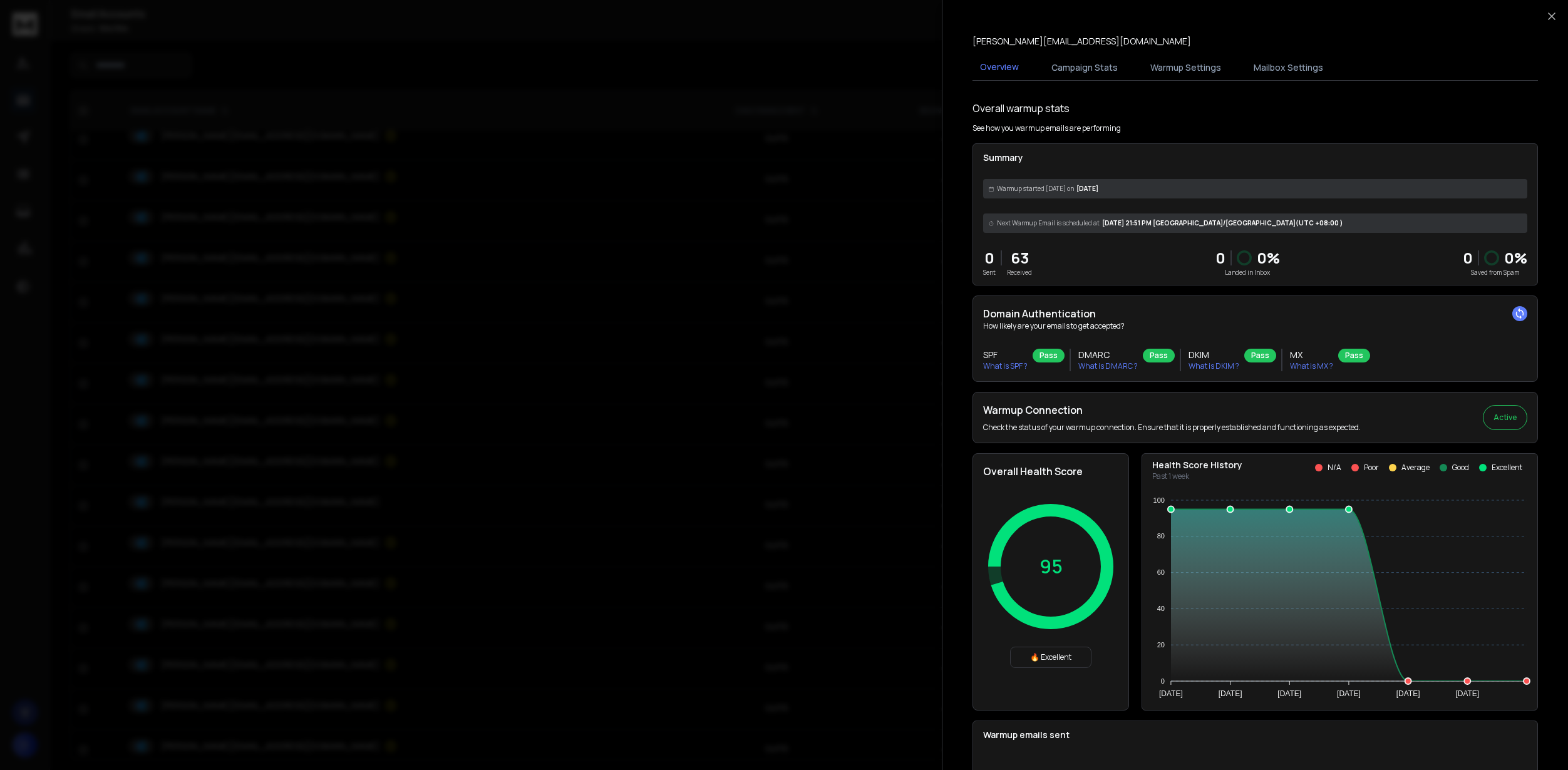
click at [202, 539] on div at bounding box center [784, 385] width 1568 height 770
click at [343, 518] on div at bounding box center [784, 385] width 1568 height 770
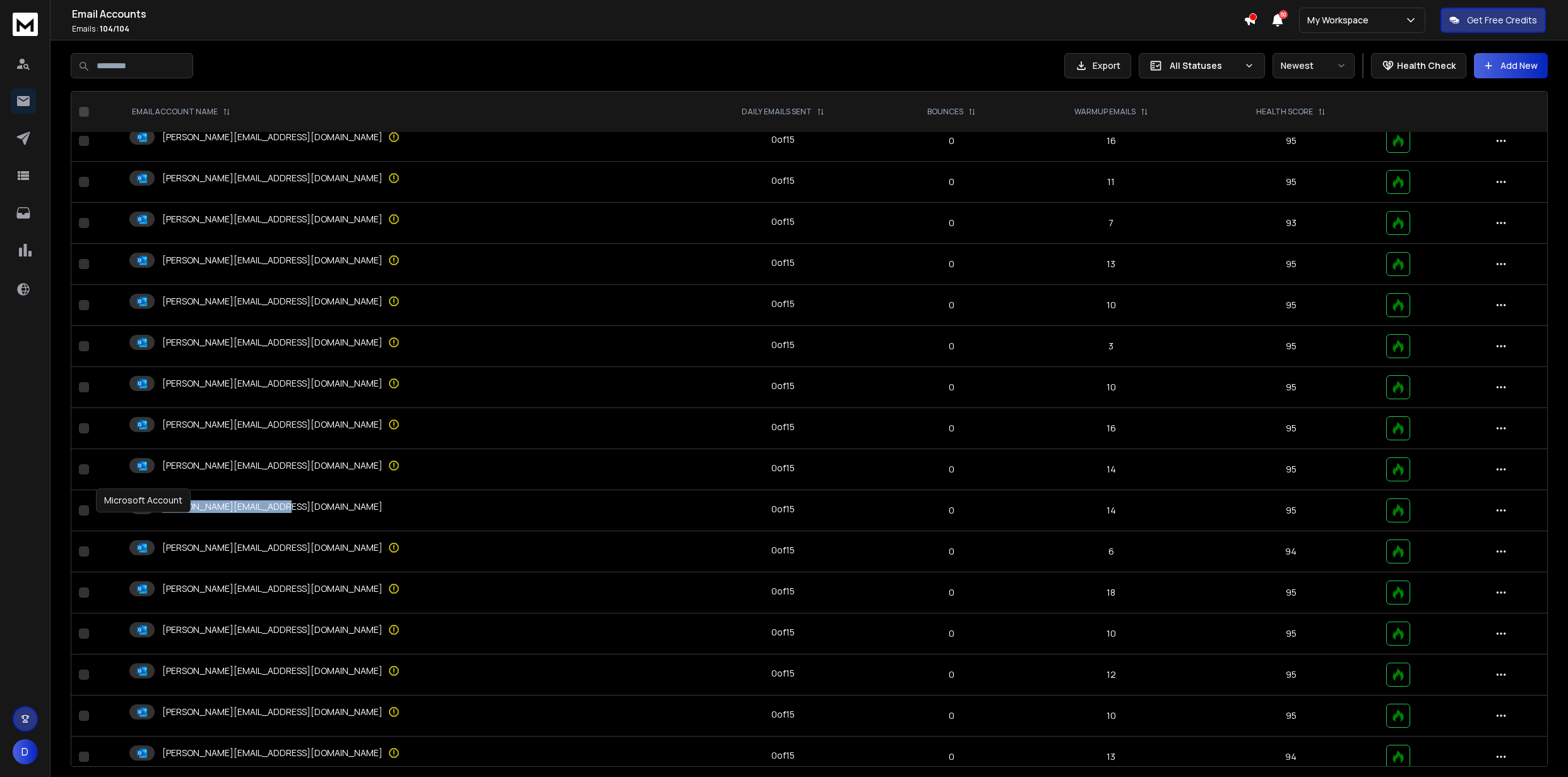
drag, startPoint x: 319, startPoint y: 525, endPoint x: 152, endPoint y: 526, distance: 167.0
click at [152, 514] on div "[PERSON_NAME][EMAIL_ADDRESS][DOMAIN_NAME]" at bounding box center [402, 506] width 546 height 15
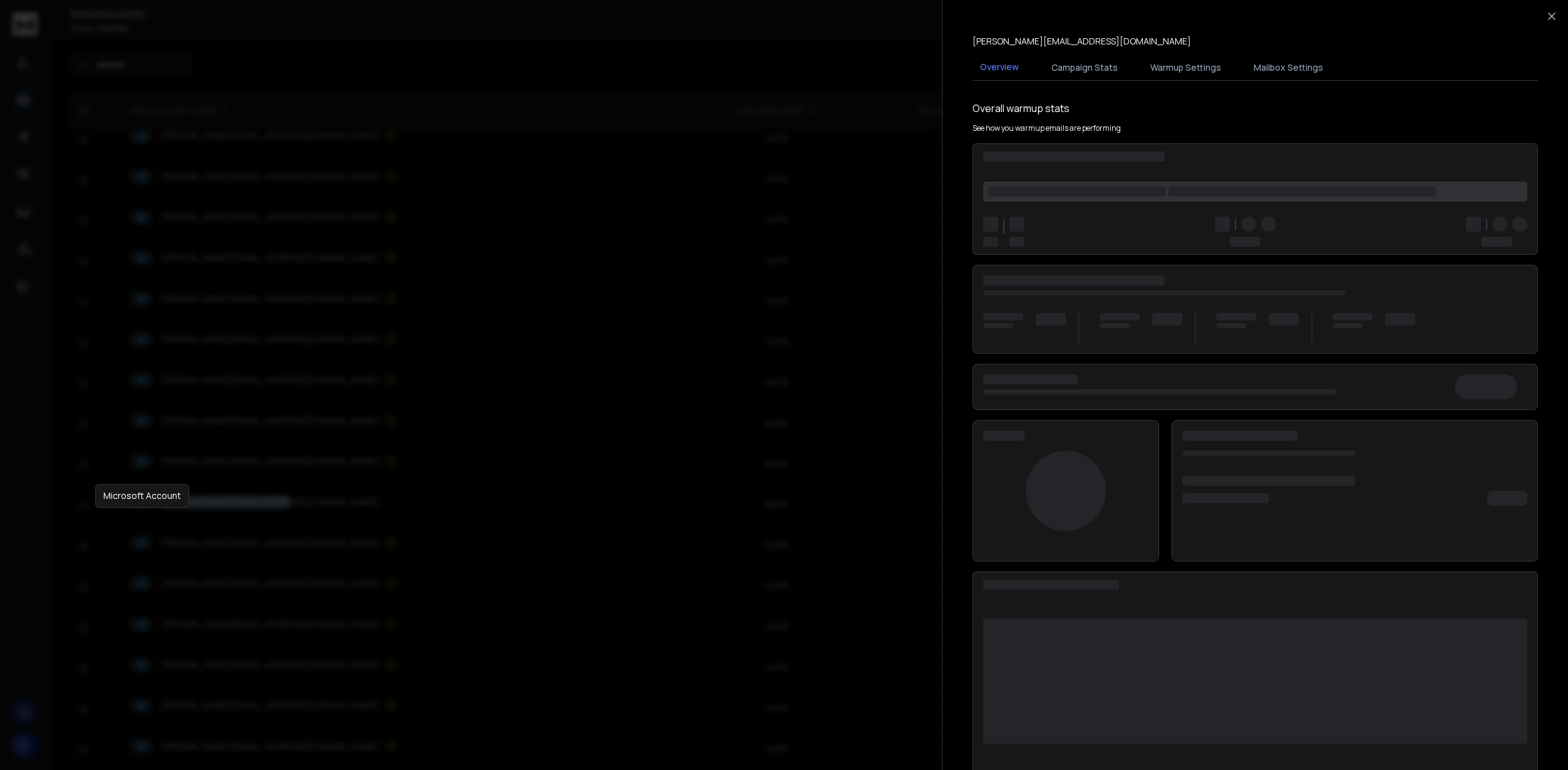
copy p "[PERSON_NAME][EMAIL_ADDRESS][DOMAIN_NAME]"
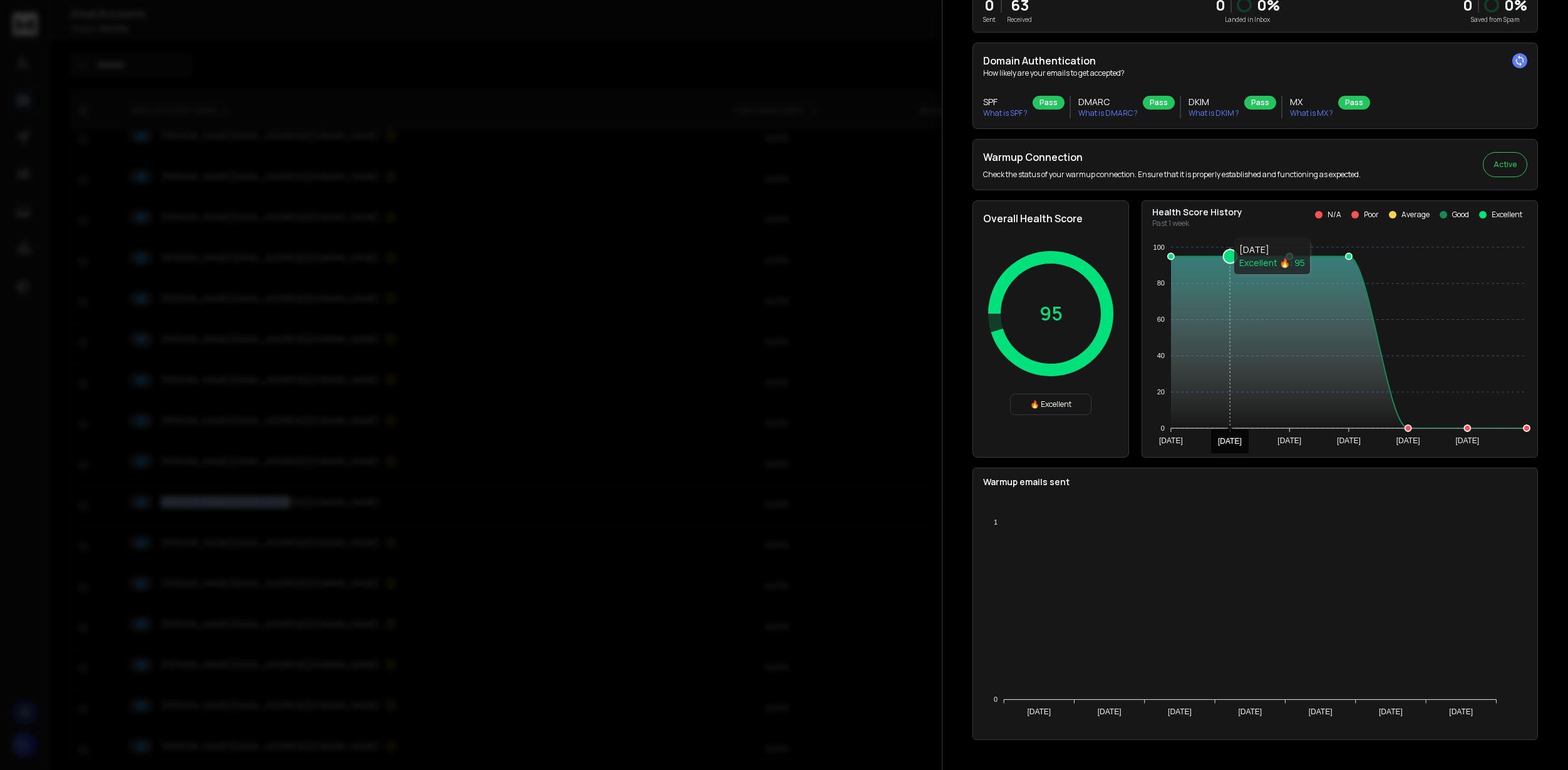
scroll to position [259, 0]
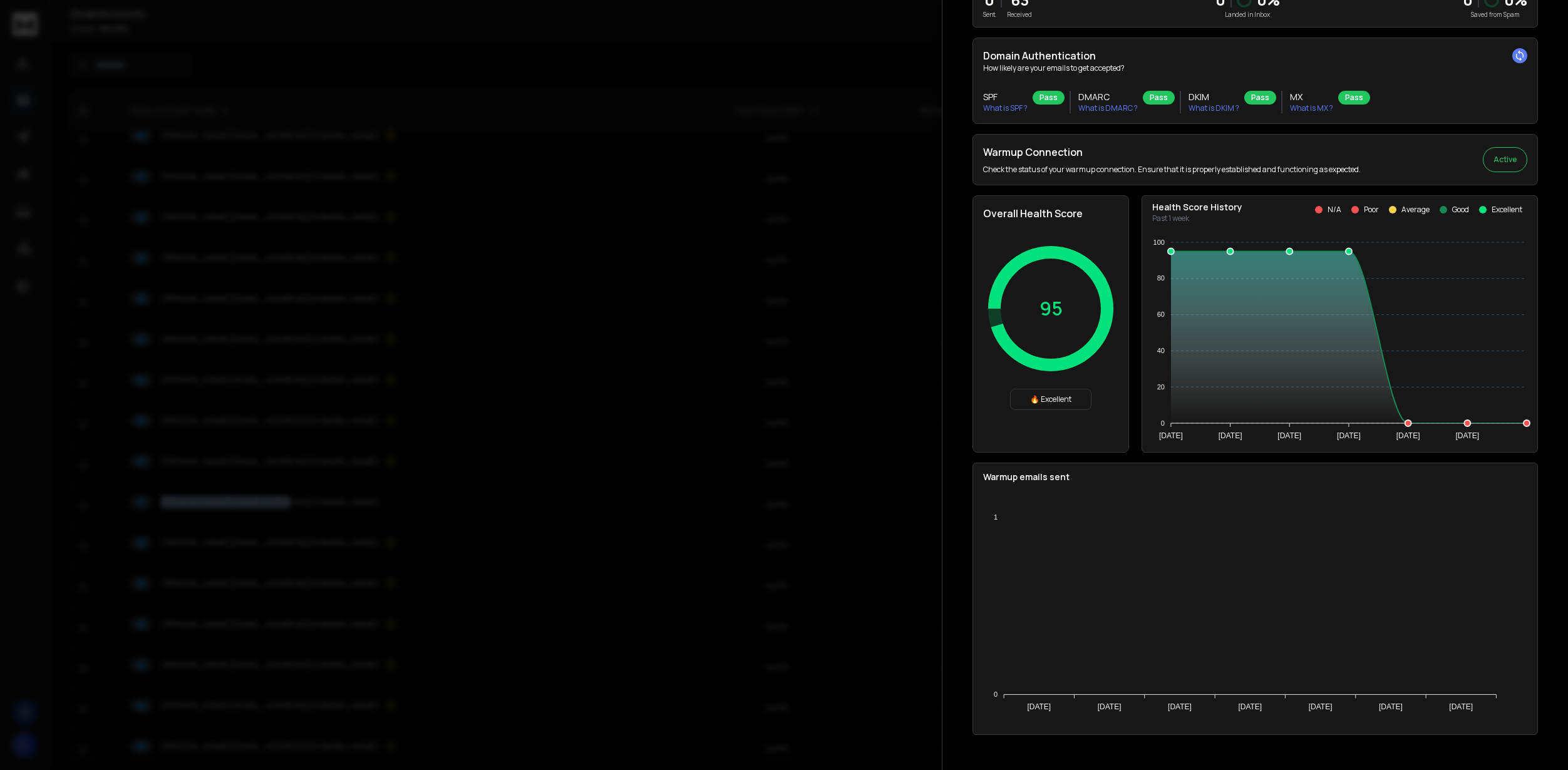
click at [306, 309] on div at bounding box center [784, 385] width 1568 height 770
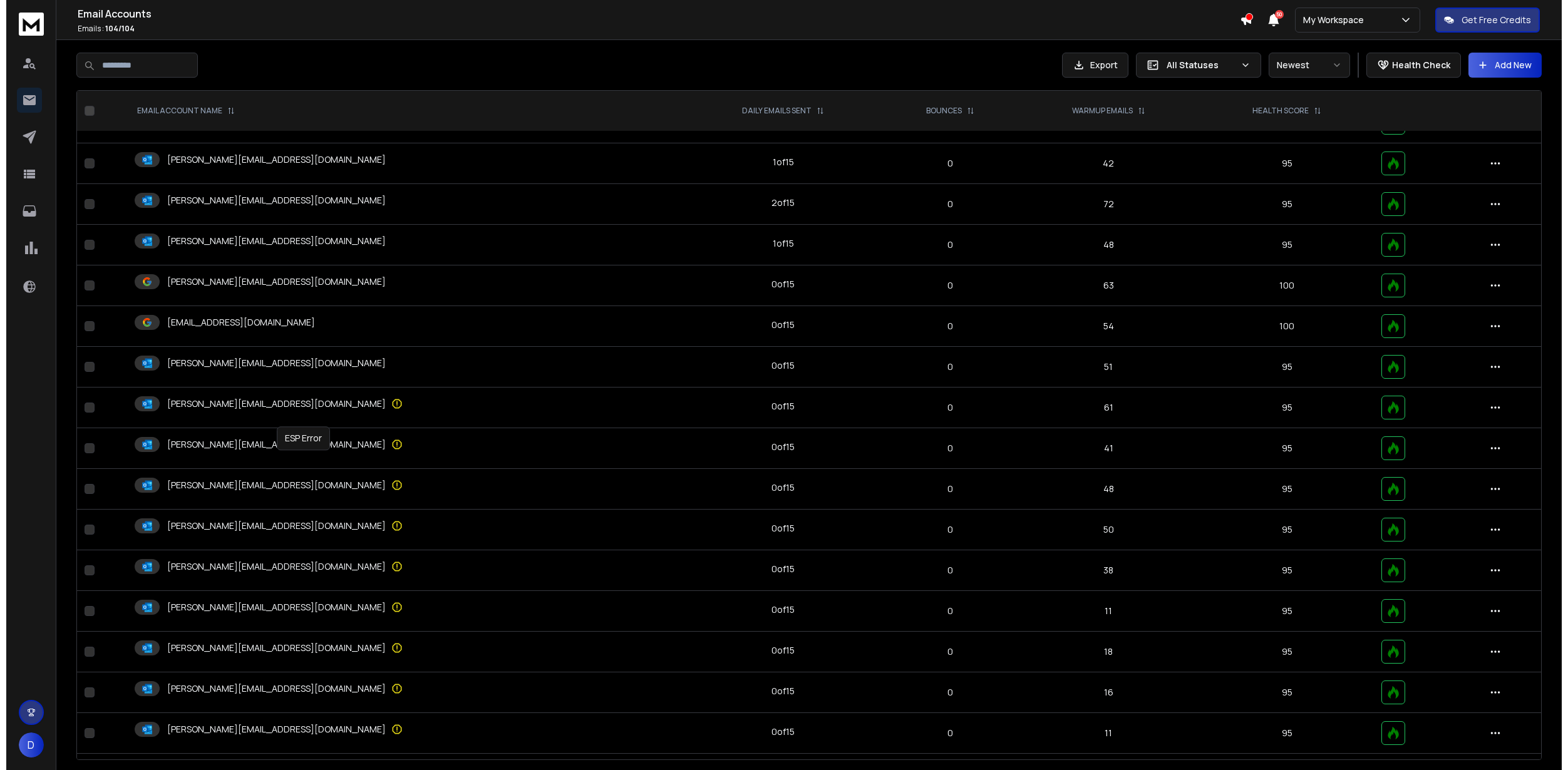
scroll to position [2099, 0]
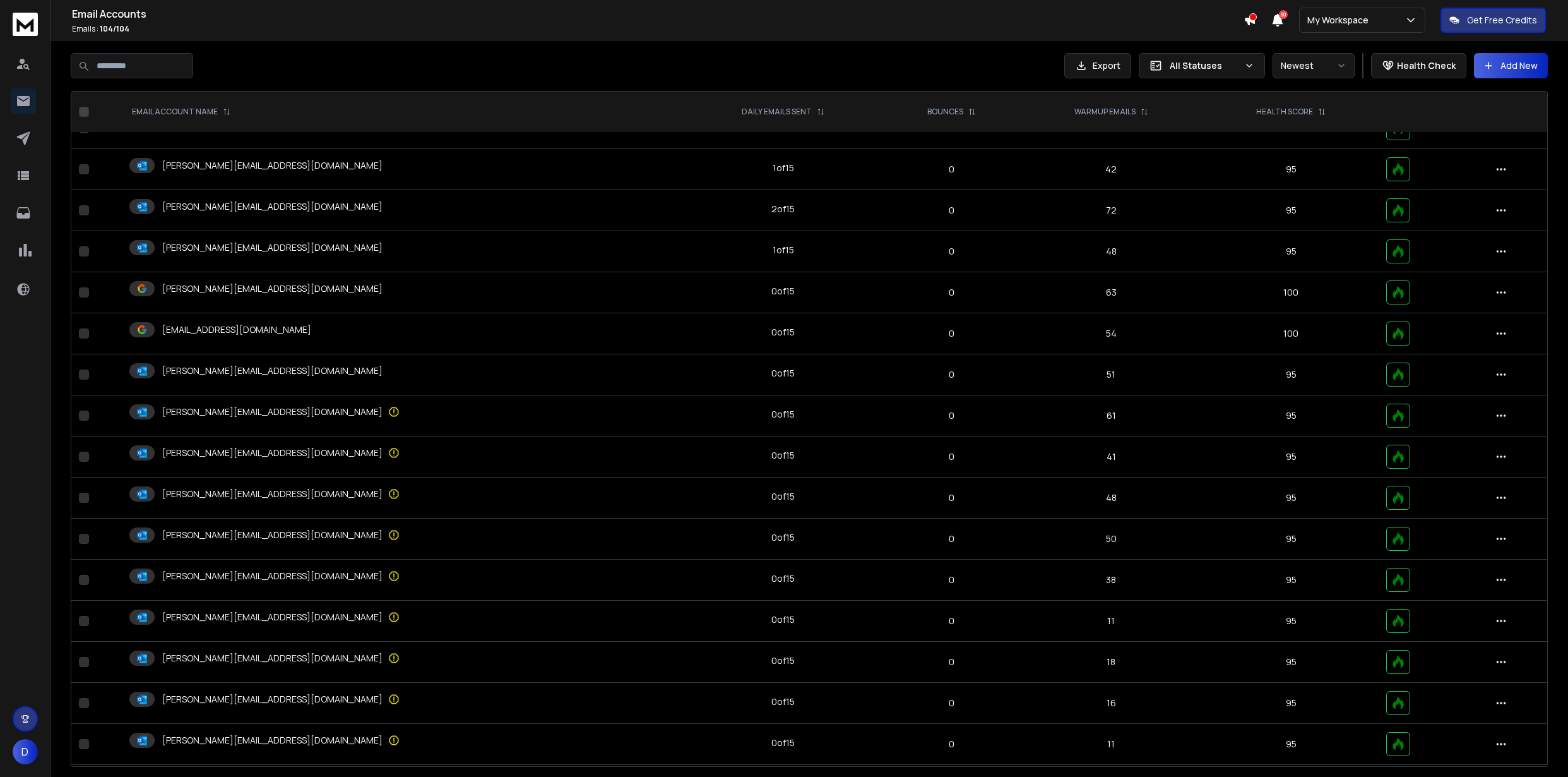
click at [239, 254] on p "[PERSON_NAME][EMAIL_ADDRESS][DOMAIN_NAME]" at bounding box center [272, 247] width 221 height 12
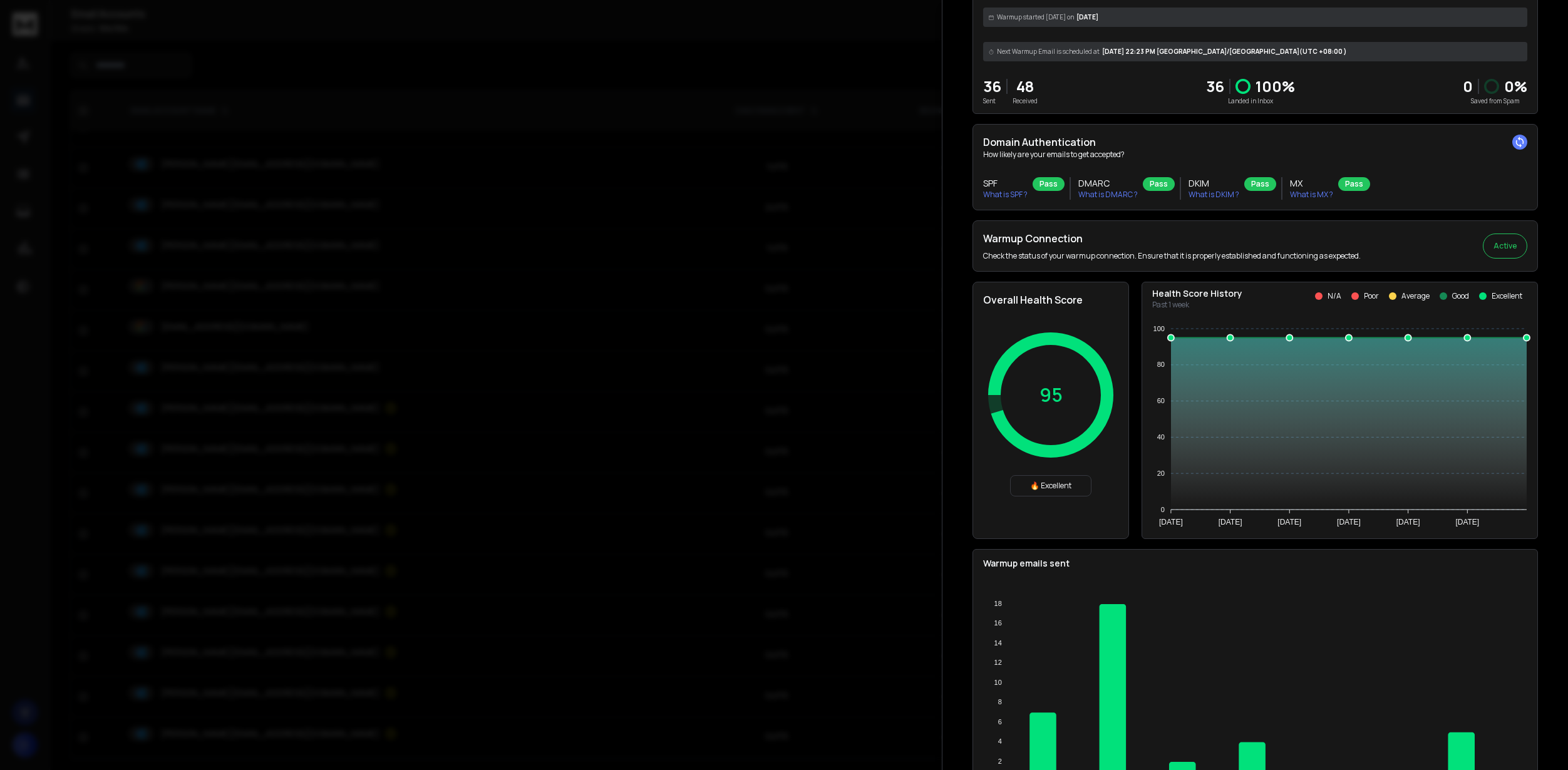
scroll to position [259, 0]
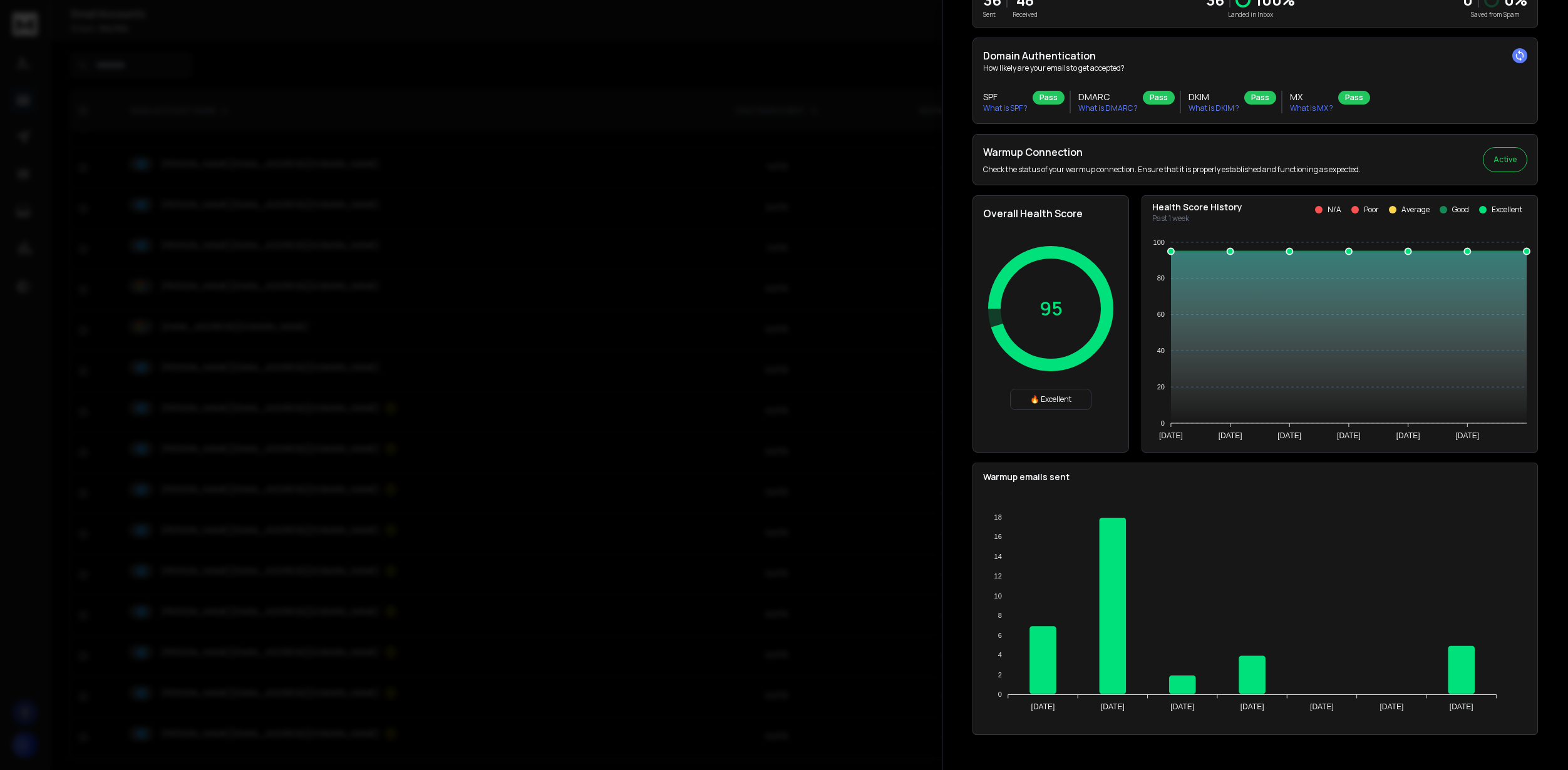
click at [469, 464] on div at bounding box center [784, 385] width 1568 height 770
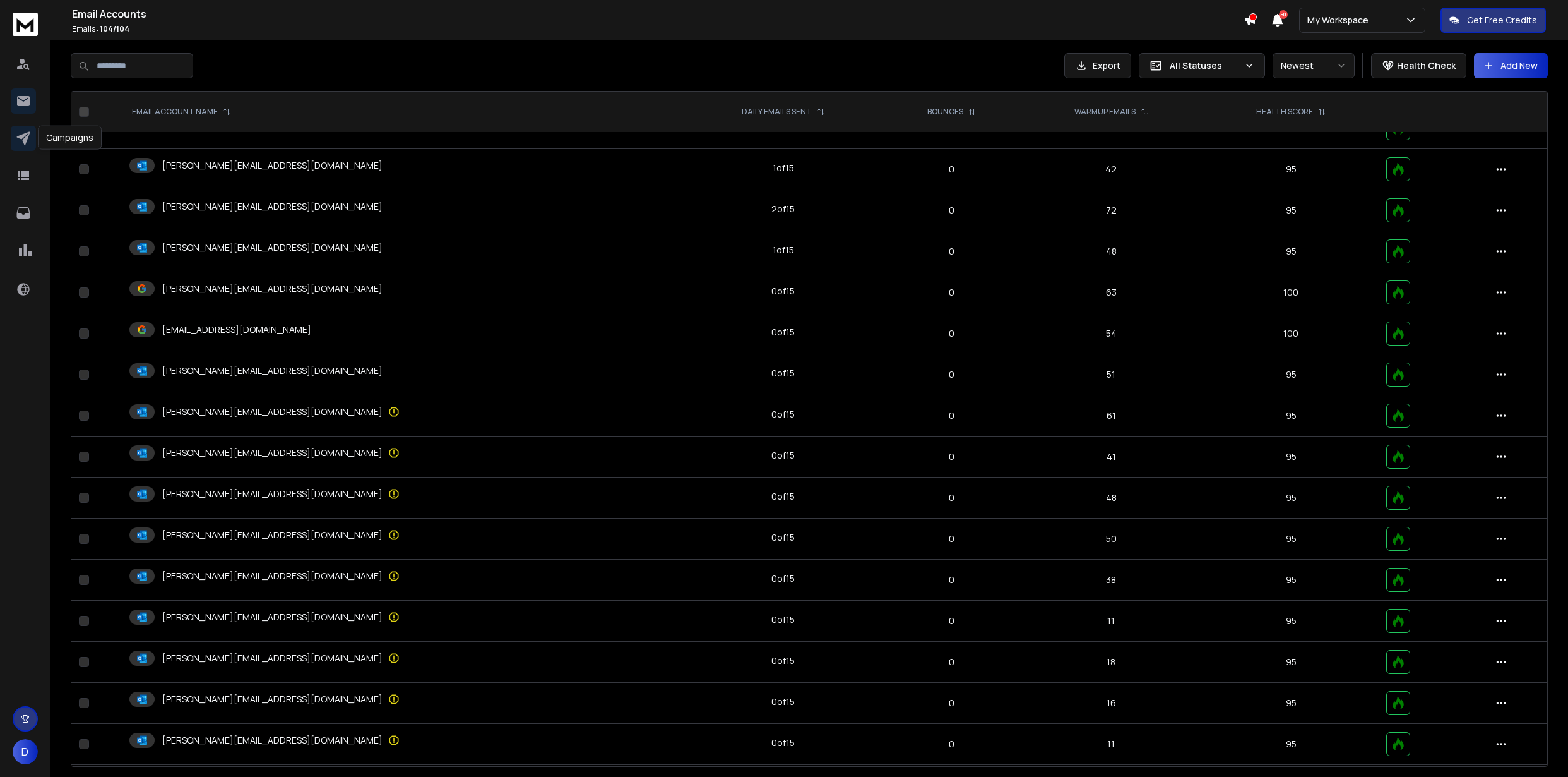
click at [16, 135] on icon at bounding box center [24, 139] width 15 height 15
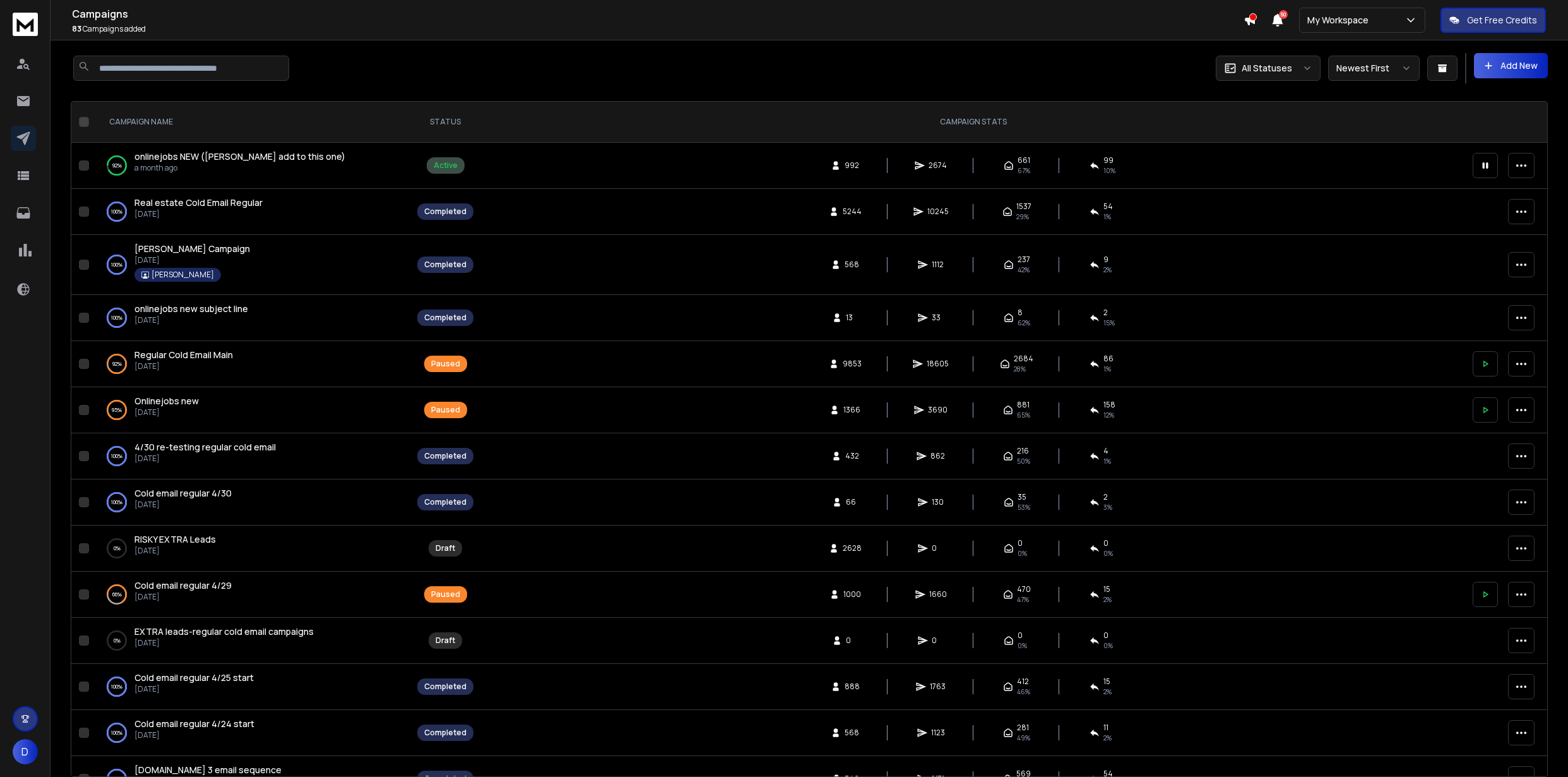
click at [248, 147] on td "92 % onlinejobs NEW ([PERSON_NAME] add to this one) a month ago" at bounding box center [252, 165] width 316 height 46
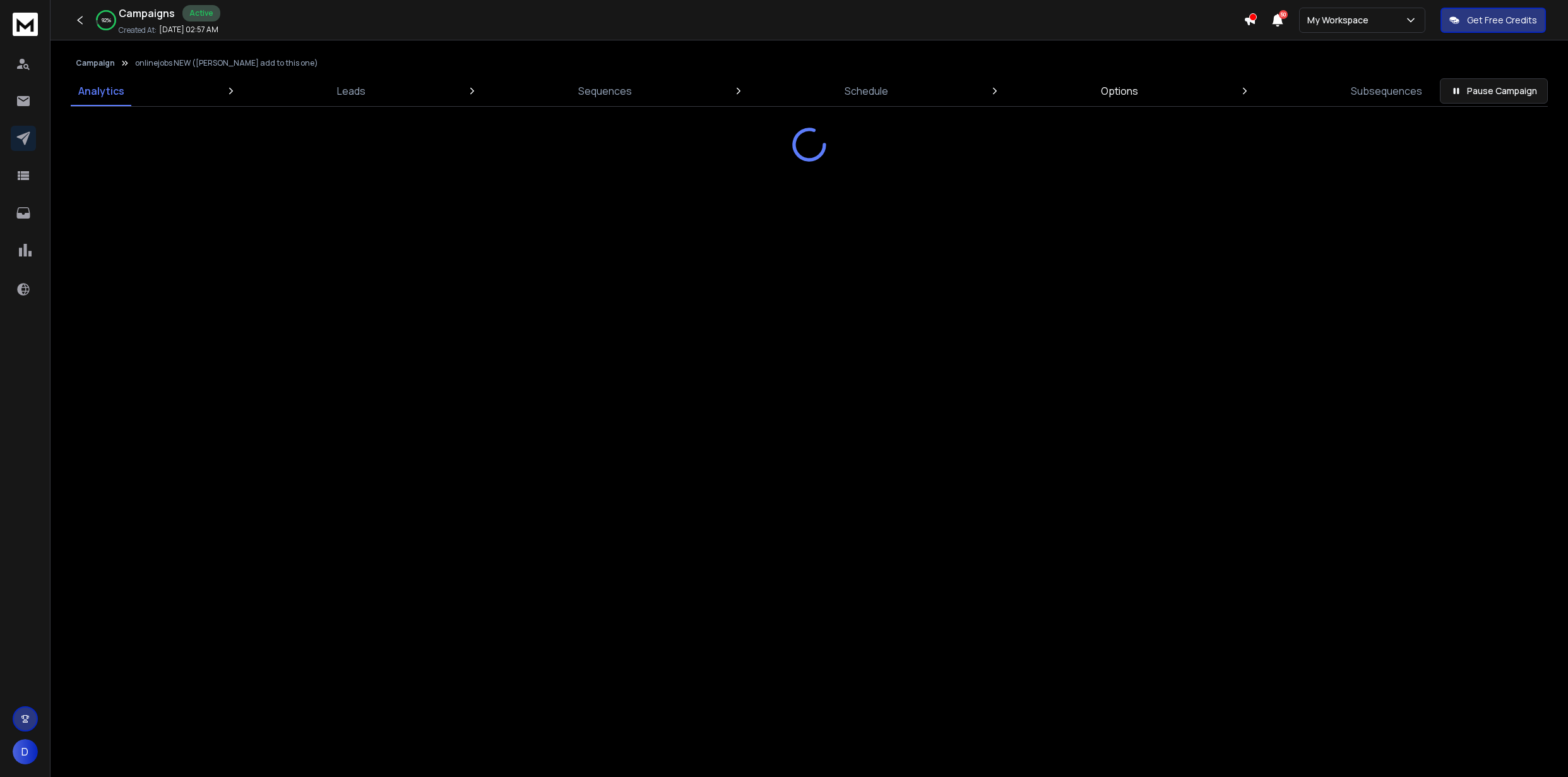
click at [1120, 83] on p "Options" at bounding box center [1120, 91] width 38 height 15
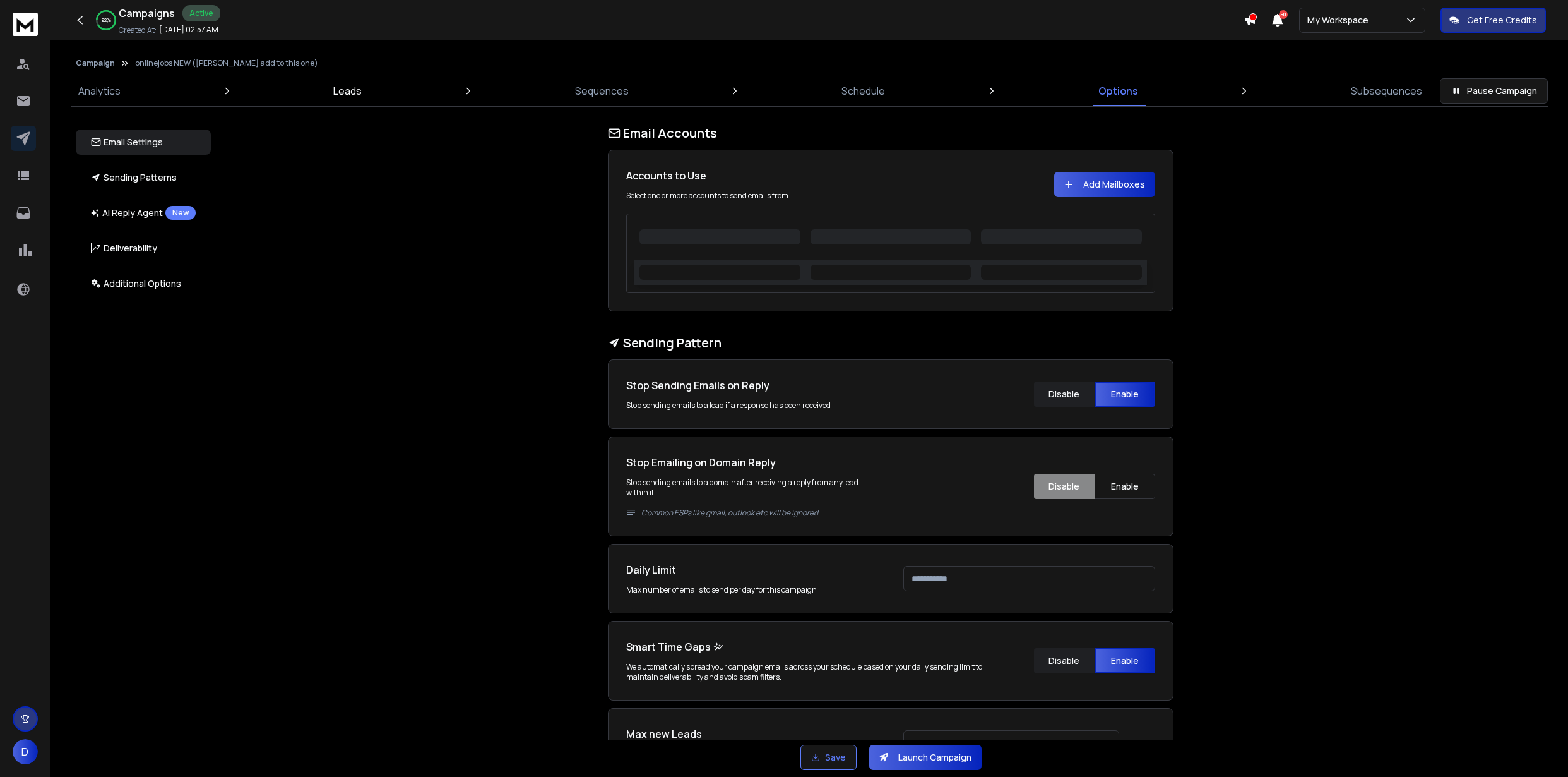
click at [358, 97] on p "Leads" at bounding box center [348, 91] width 28 height 15
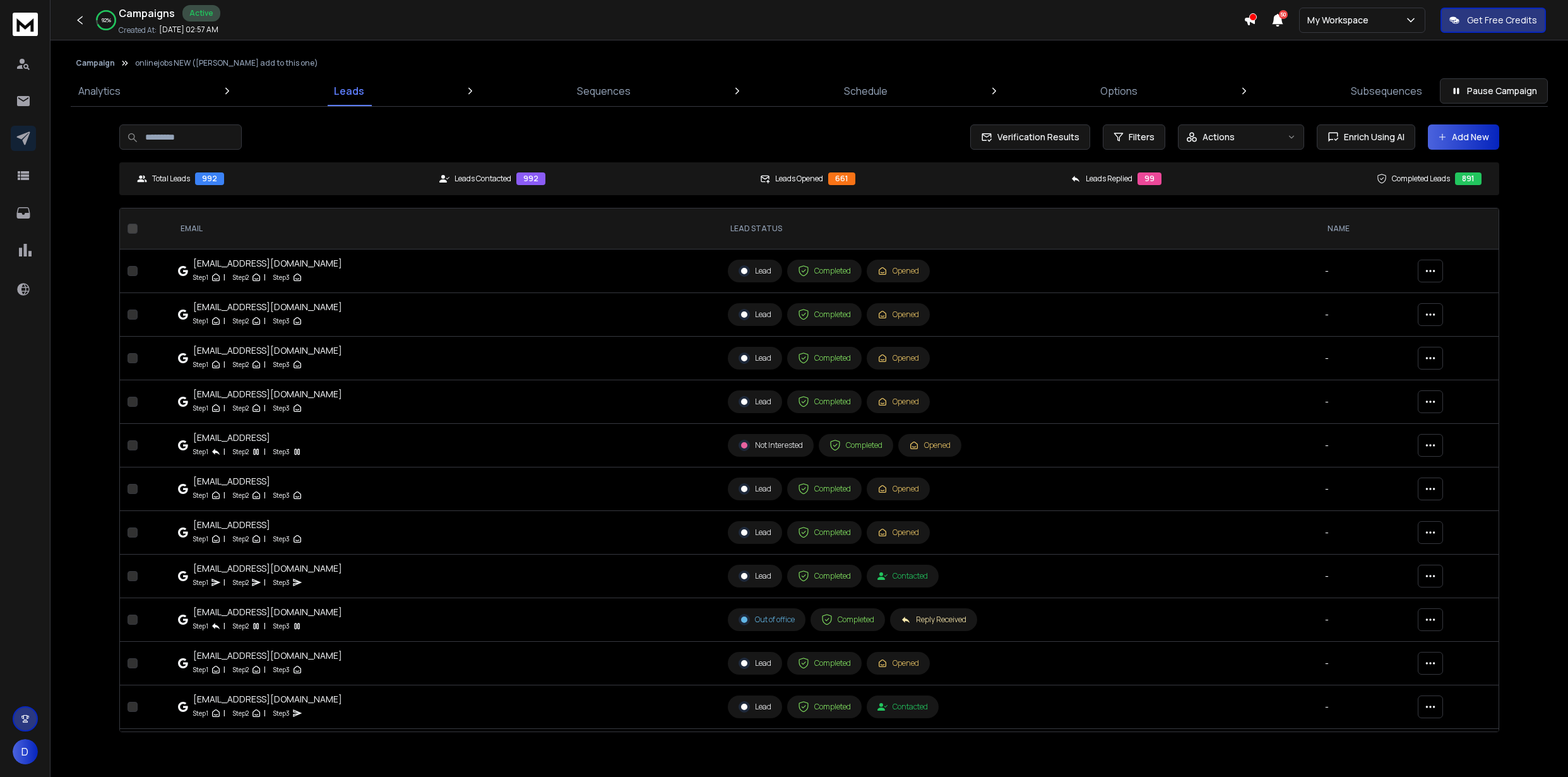
click at [1451, 124] on button "Add New" at bounding box center [1464, 137] width 72 height 25
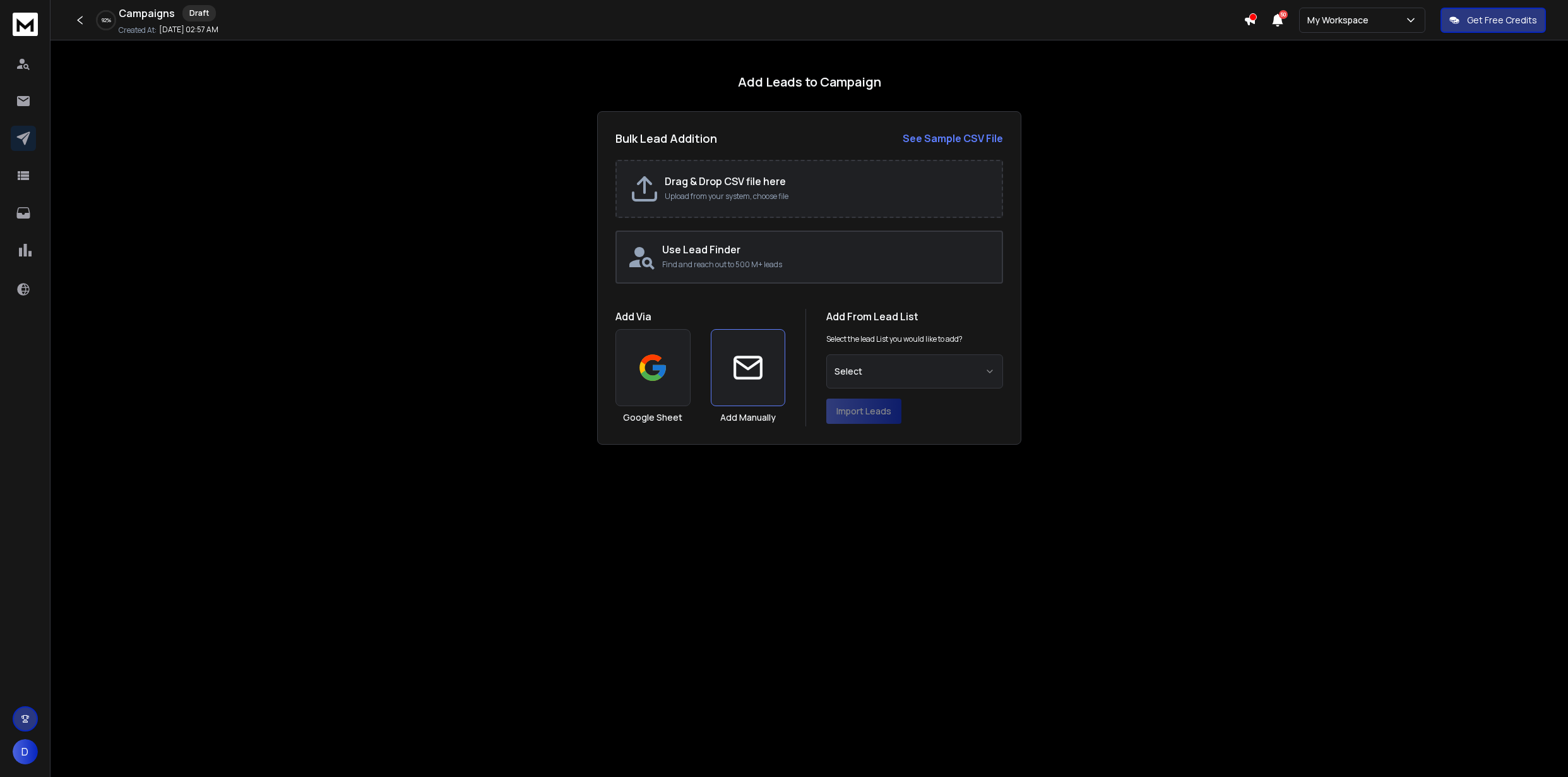
click at [740, 338] on div at bounding box center [749, 368] width 75 height 77
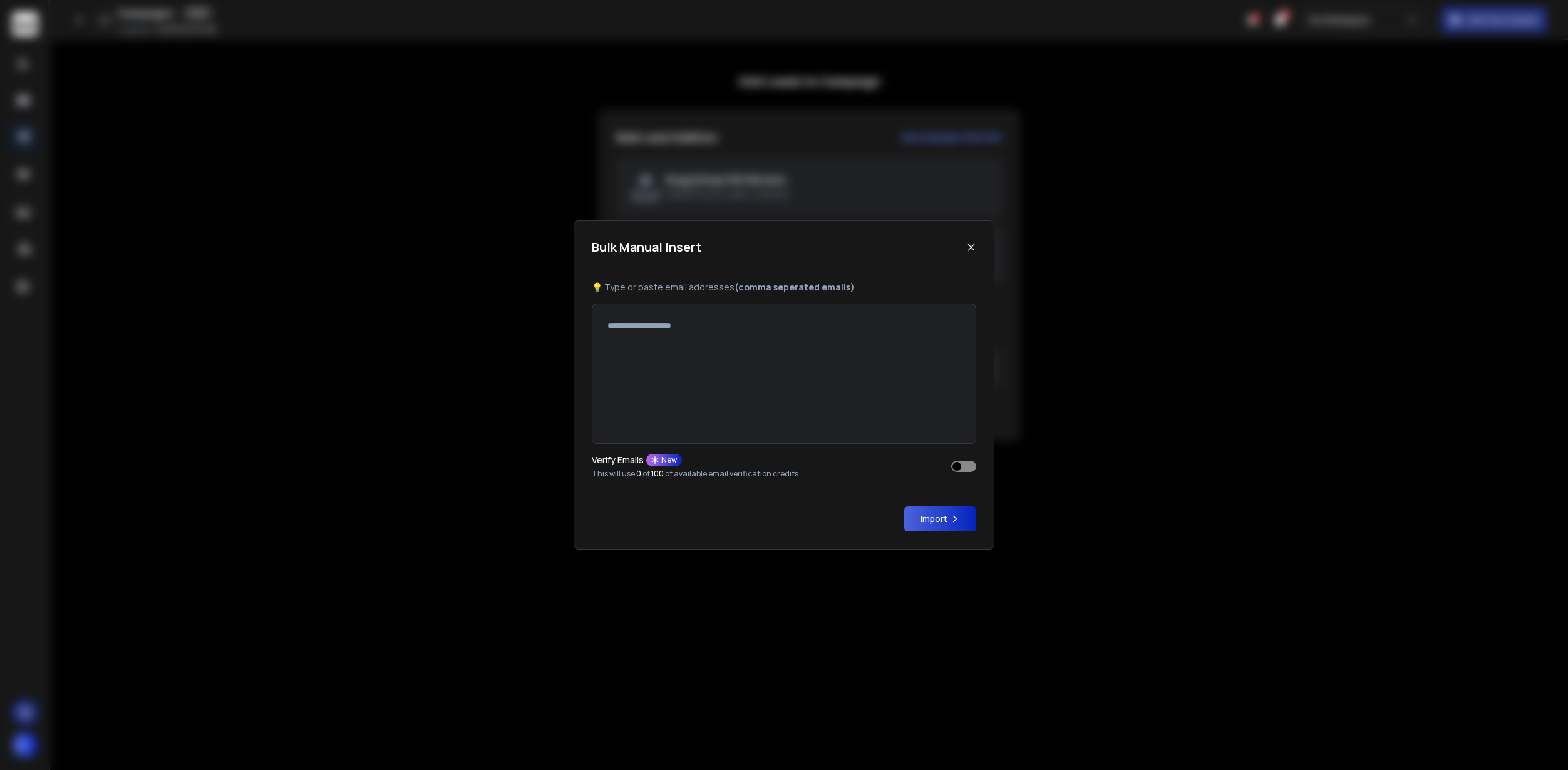
click at [724, 344] on textarea at bounding box center [784, 374] width 384 height 140
paste textarea "**********"
click at [667, 431] on textarea "**********" at bounding box center [784, 374] width 383 height 140
paste textarea "**********"
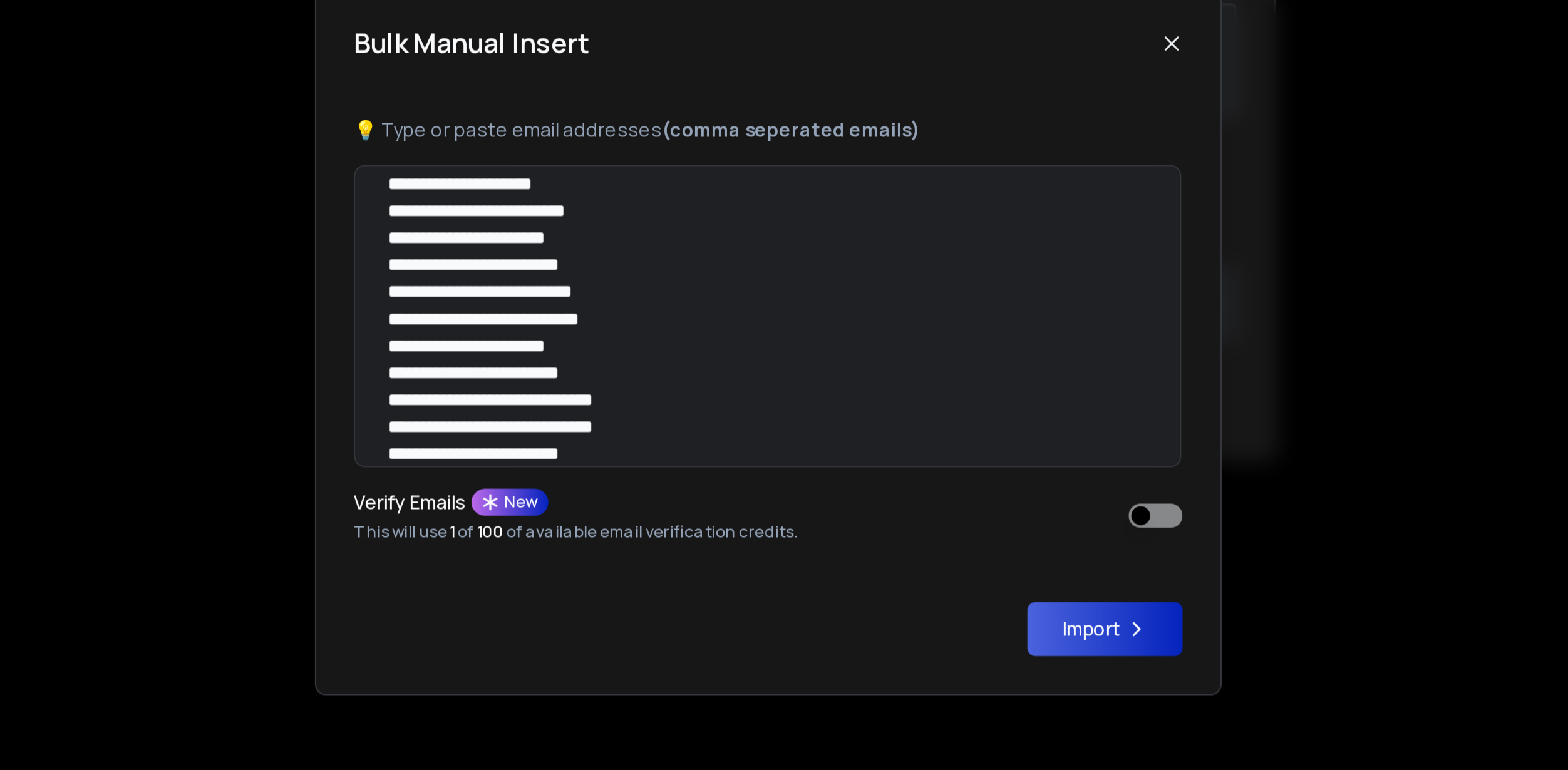
scroll to position [0, 0]
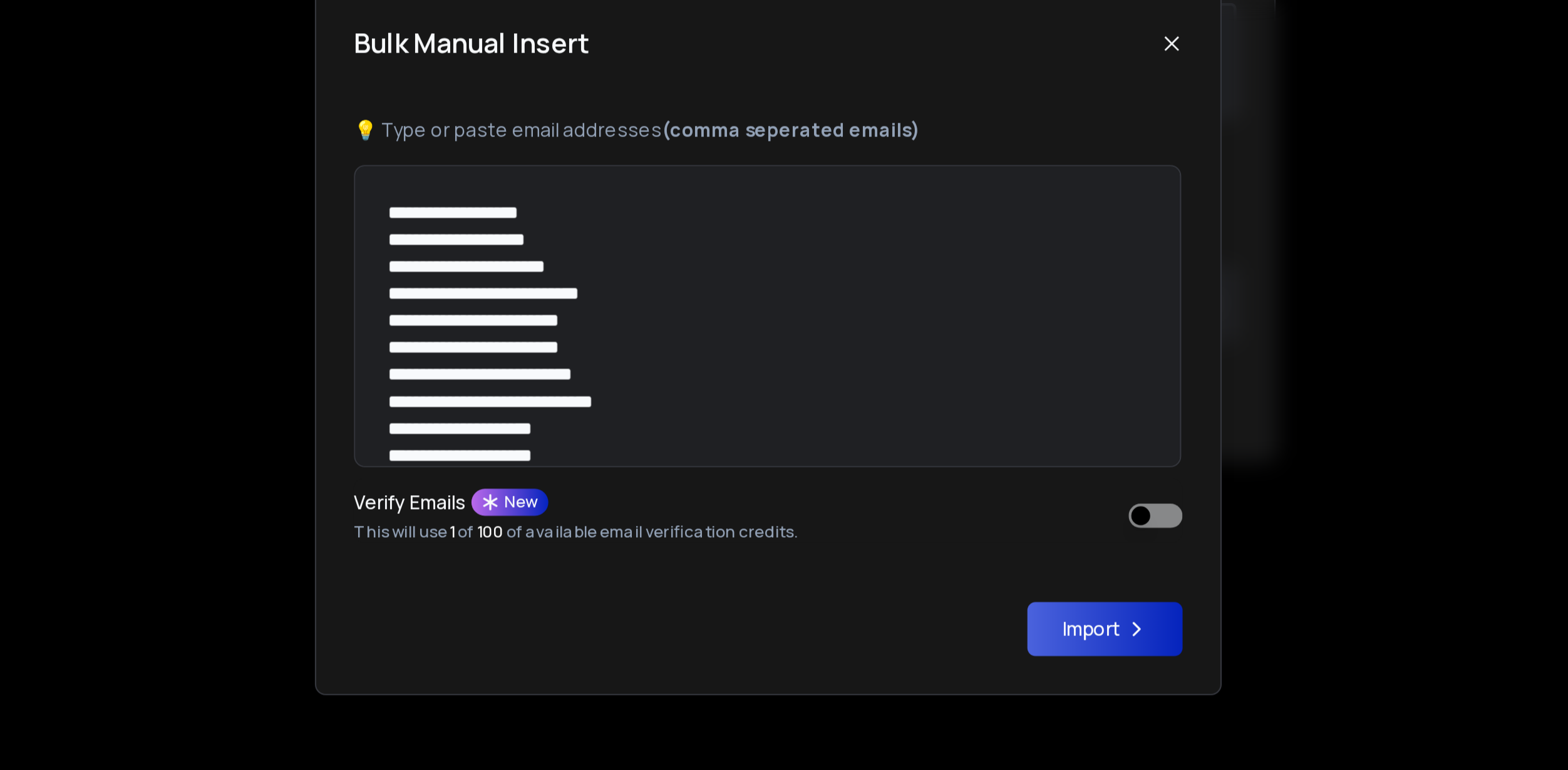
click at [597, 336] on textarea "**********" at bounding box center [784, 374] width 383 height 140
click at [606, 344] on textarea "**********" at bounding box center [784, 374] width 383 height 140
click at [607, 354] on textarea "**********" at bounding box center [784, 374] width 383 height 140
click at [605, 364] on textarea "**********" at bounding box center [784, 374] width 383 height 140
click at [605, 370] on textarea "**********" at bounding box center [784, 374] width 383 height 140
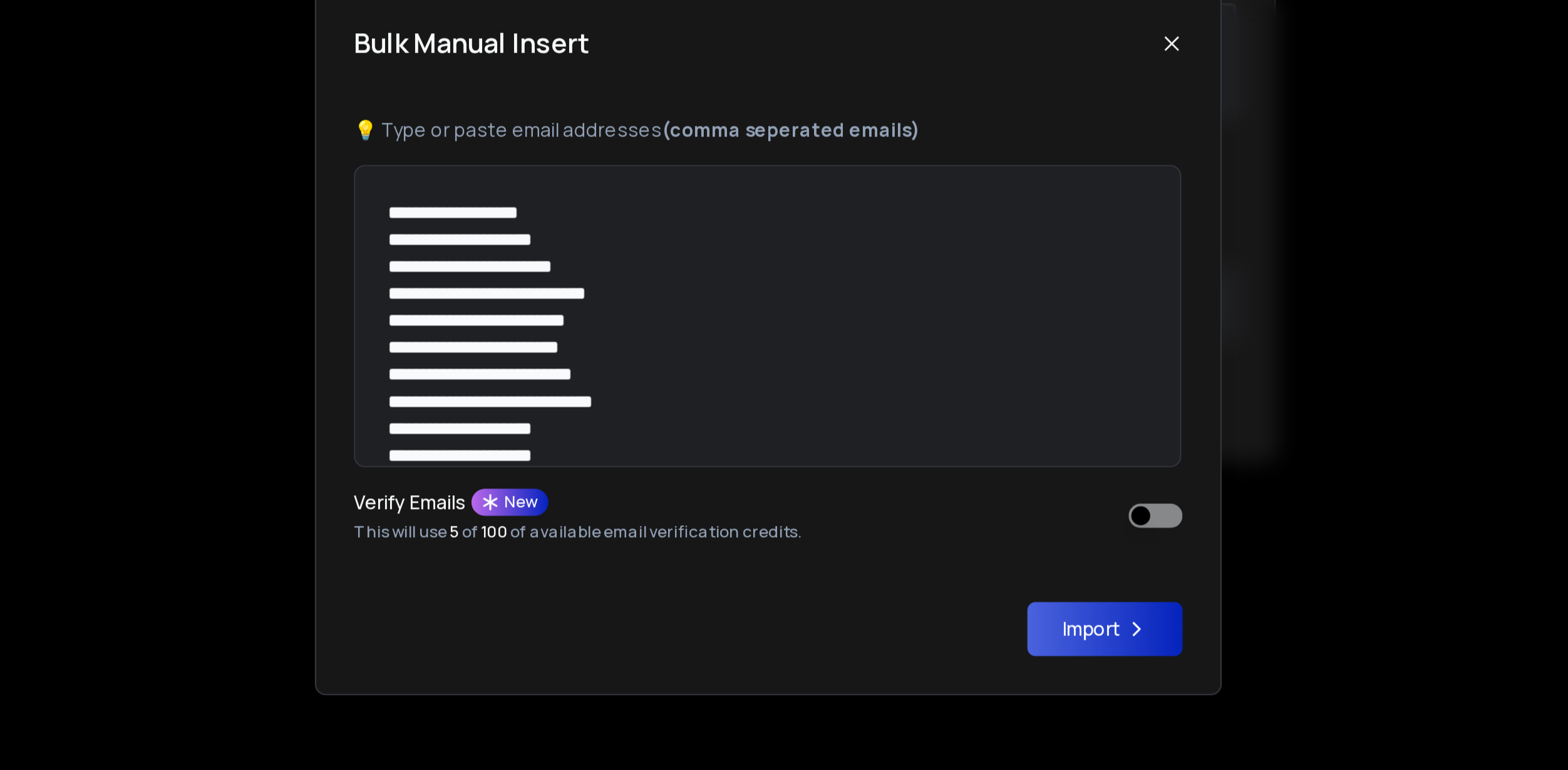
click at [605, 385] on textarea "**********" at bounding box center [784, 374] width 383 height 140
click at [601, 395] on textarea "**********" at bounding box center [784, 374] width 383 height 140
click at [602, 410] on textarea "**********" at bounding box center [784, 374] width 383 height 140
click at [602, 425] on textarea "**********" at bounding box center [784, 374] width 383 height 140
click at [604, 437] on textarea "**********" at bounding box center [784, 374] width 383 height 140
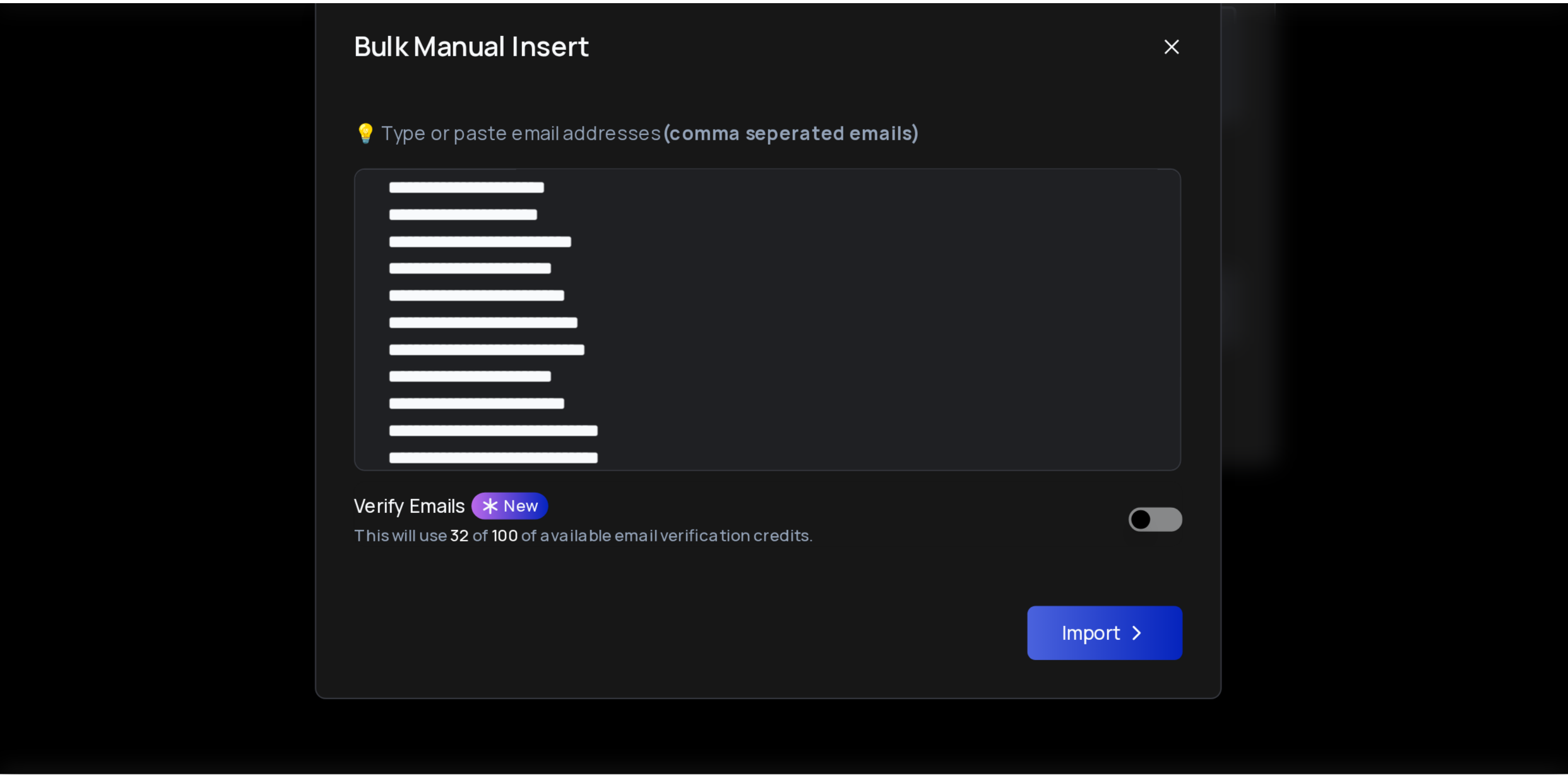
scroll to position [291, 0]
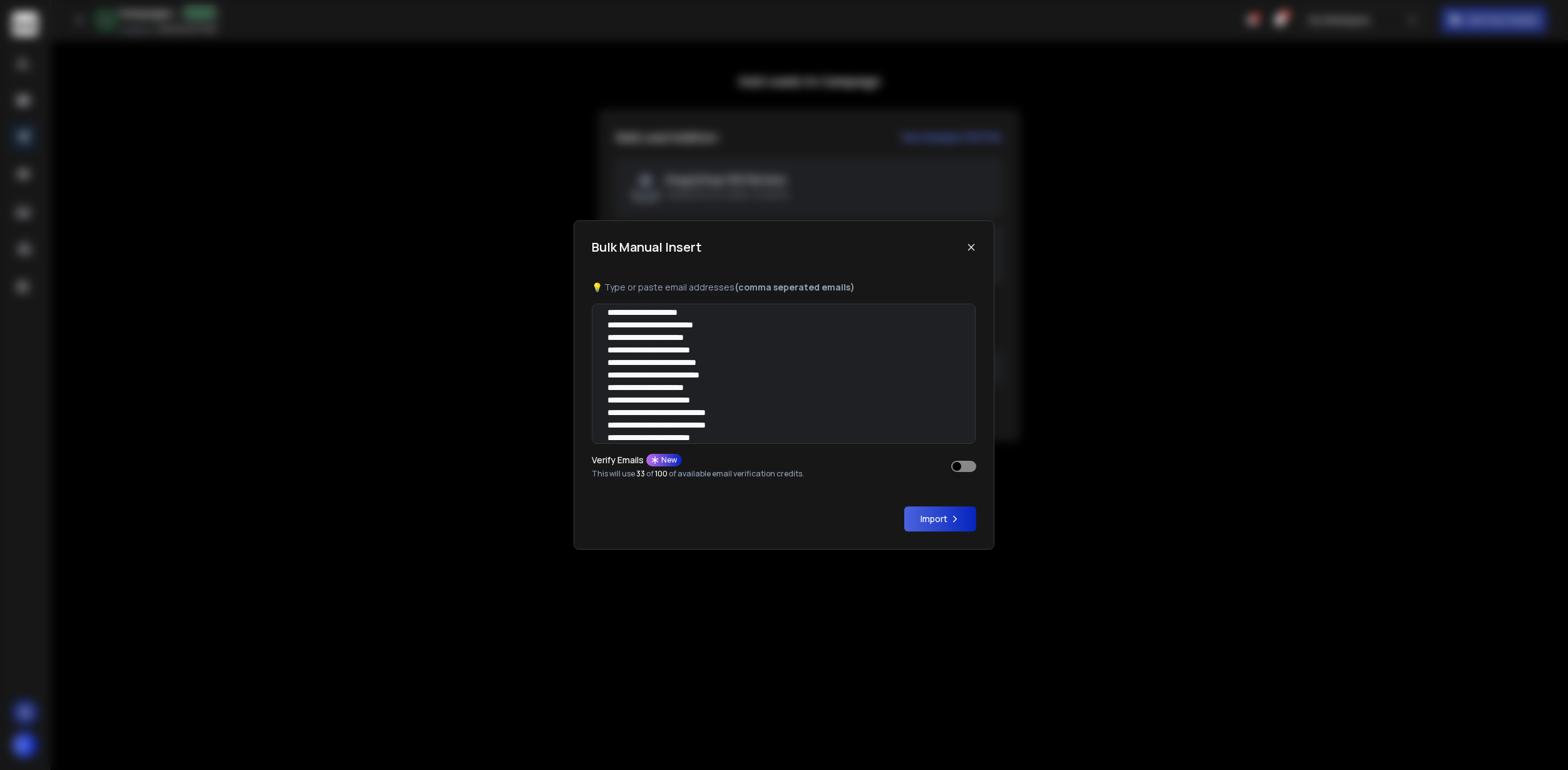
type textarea "**********"
click at [933, 526] on button "Import" at bounding box center [940, 519] width 72 height 25
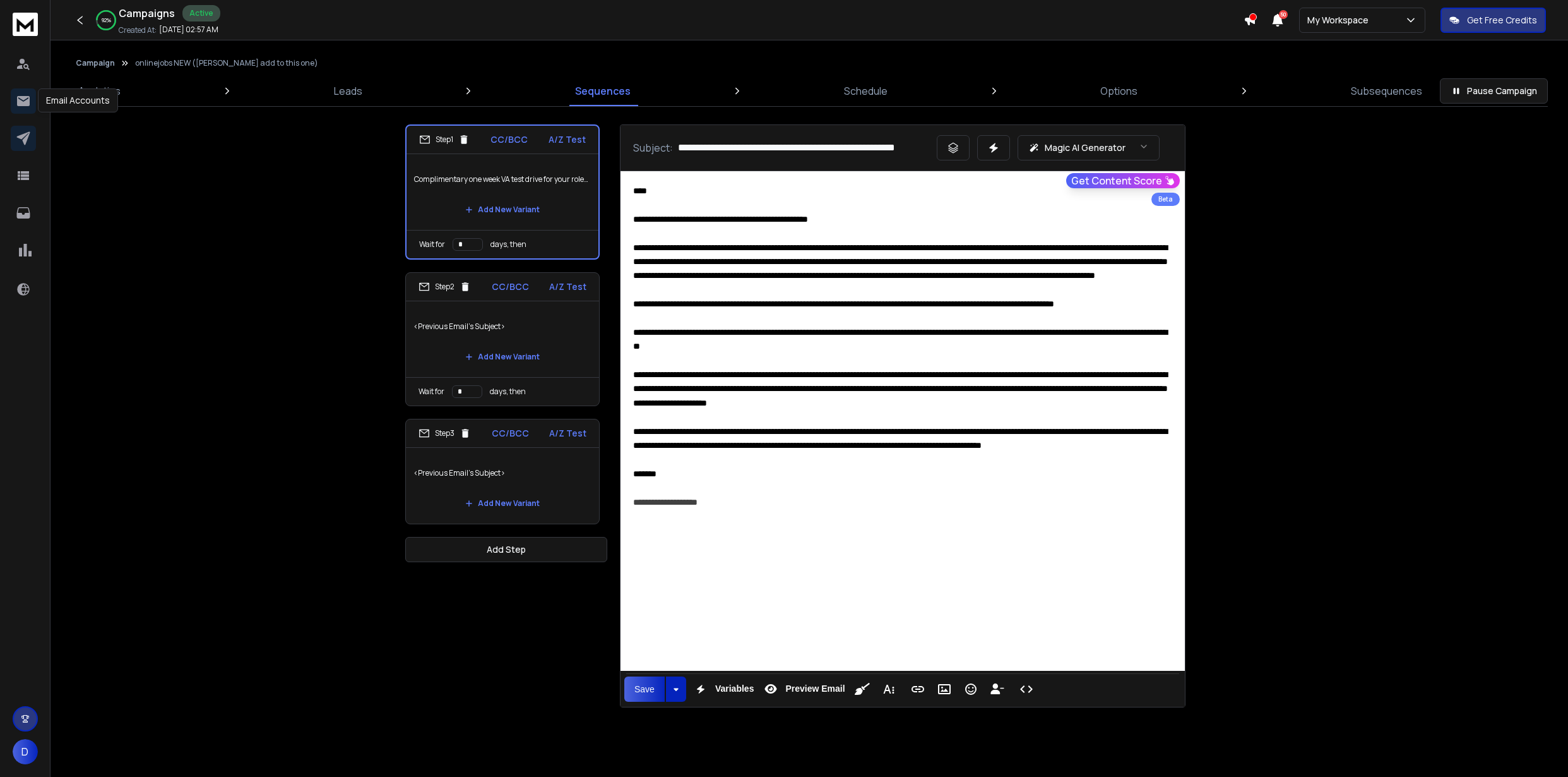
click at [27, 102] on icon at bounding box center [23, 101] width 12 height 10
